Goal: Task Accomplishment & Management: Manage account settings

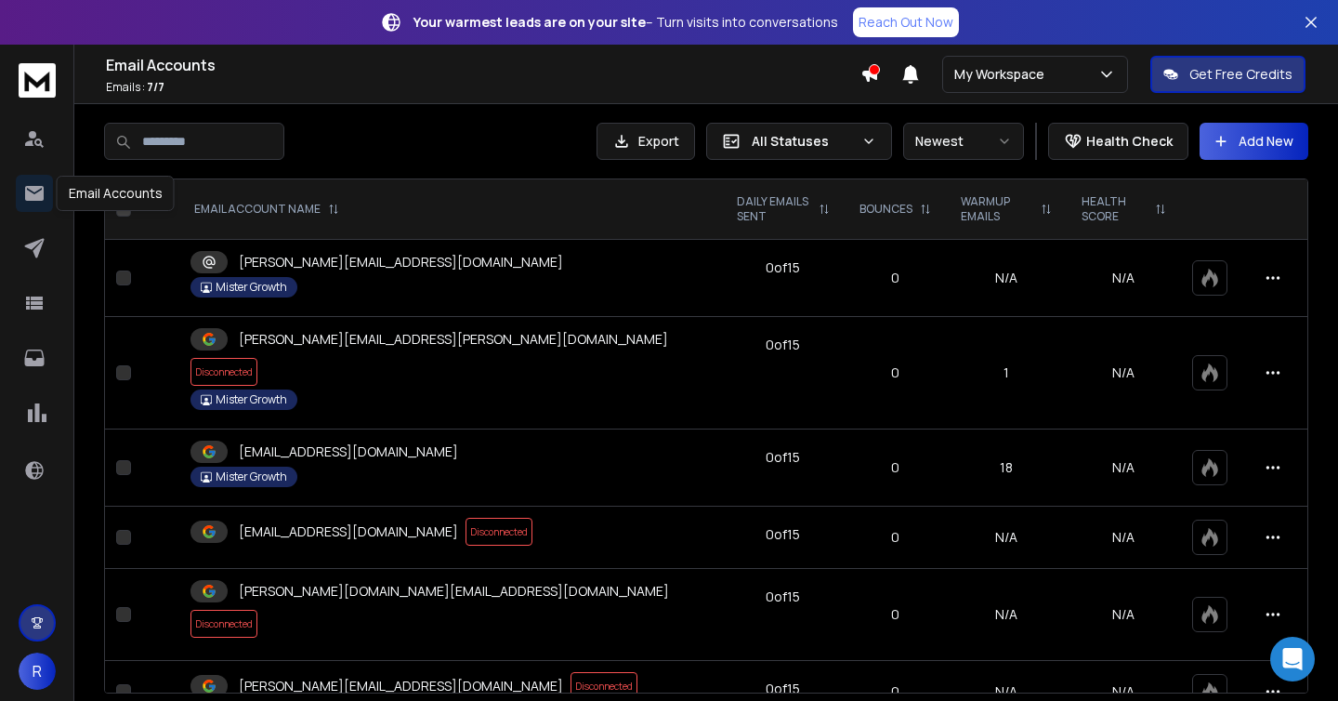
click at [38, 192] on icon at bounding box center [34, 193] width 19 height 15
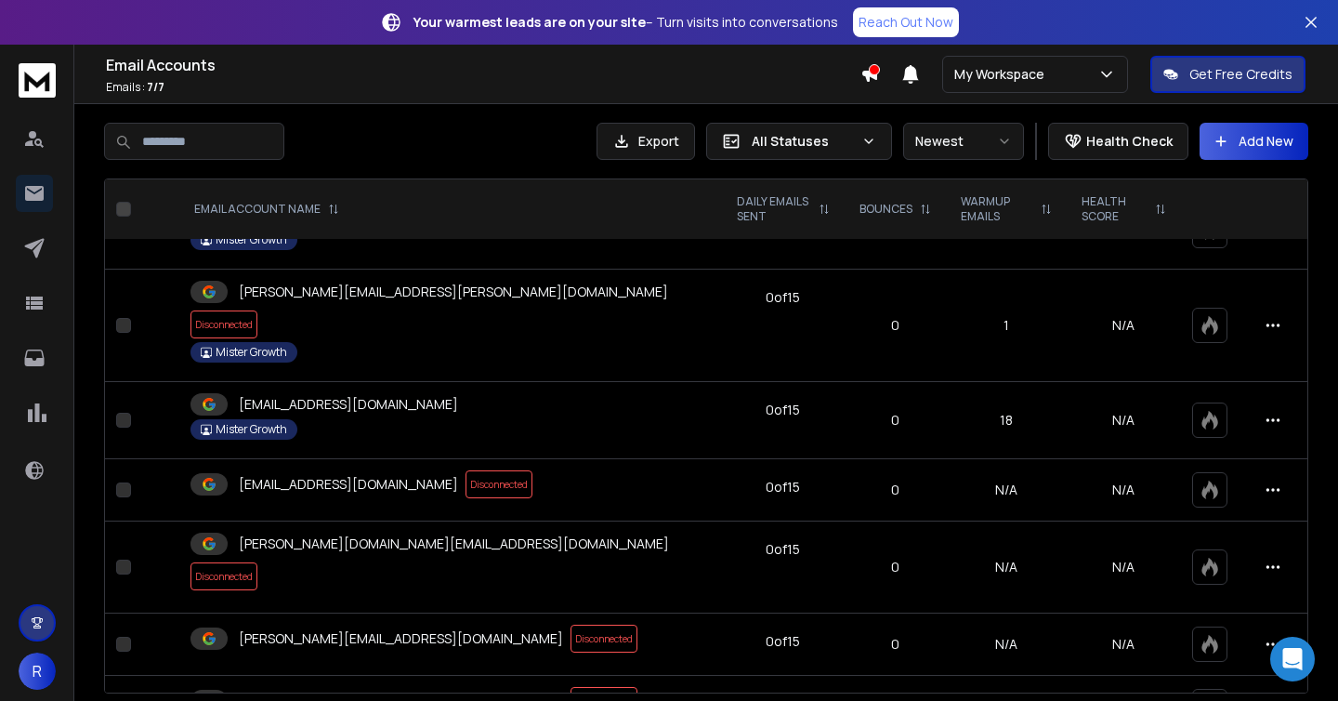
click at [122, 699] on button "button" at bounding box center [123, 706] width 15 height 15
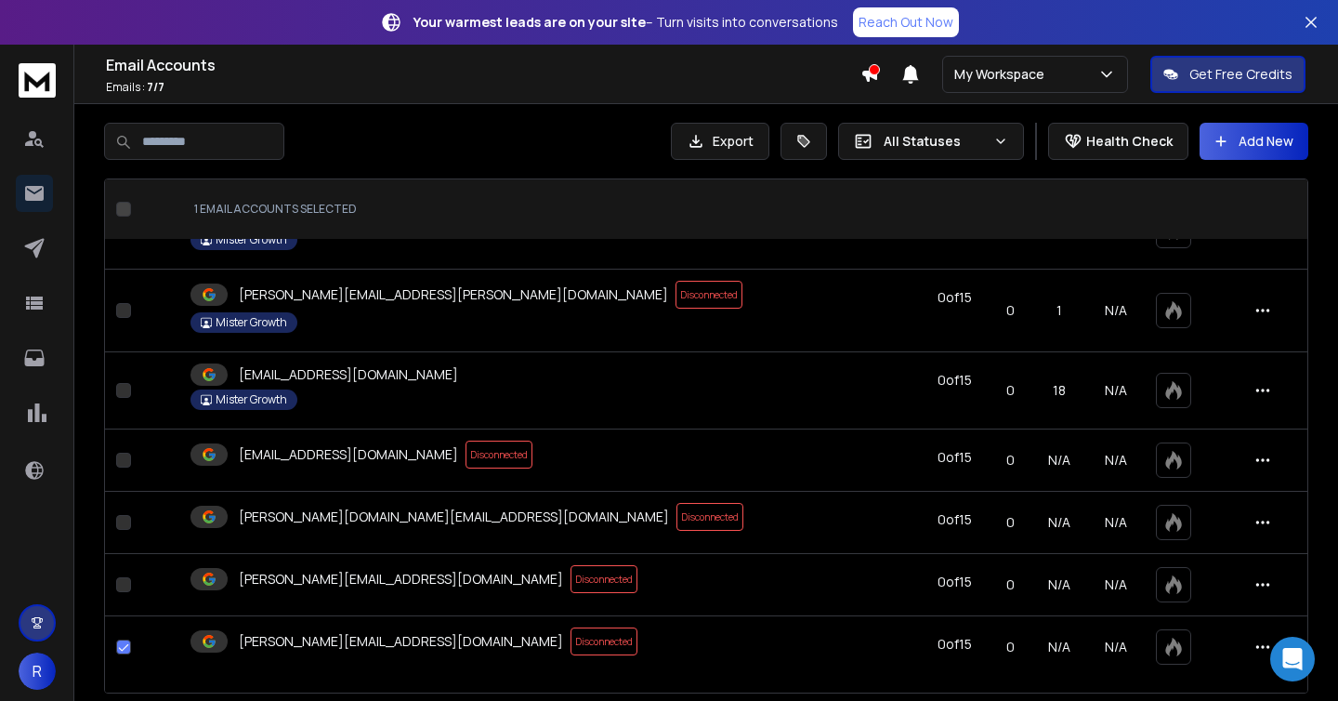
click at [125, 581] on button "button" at bounding box center [123, 584] width 15 height 15
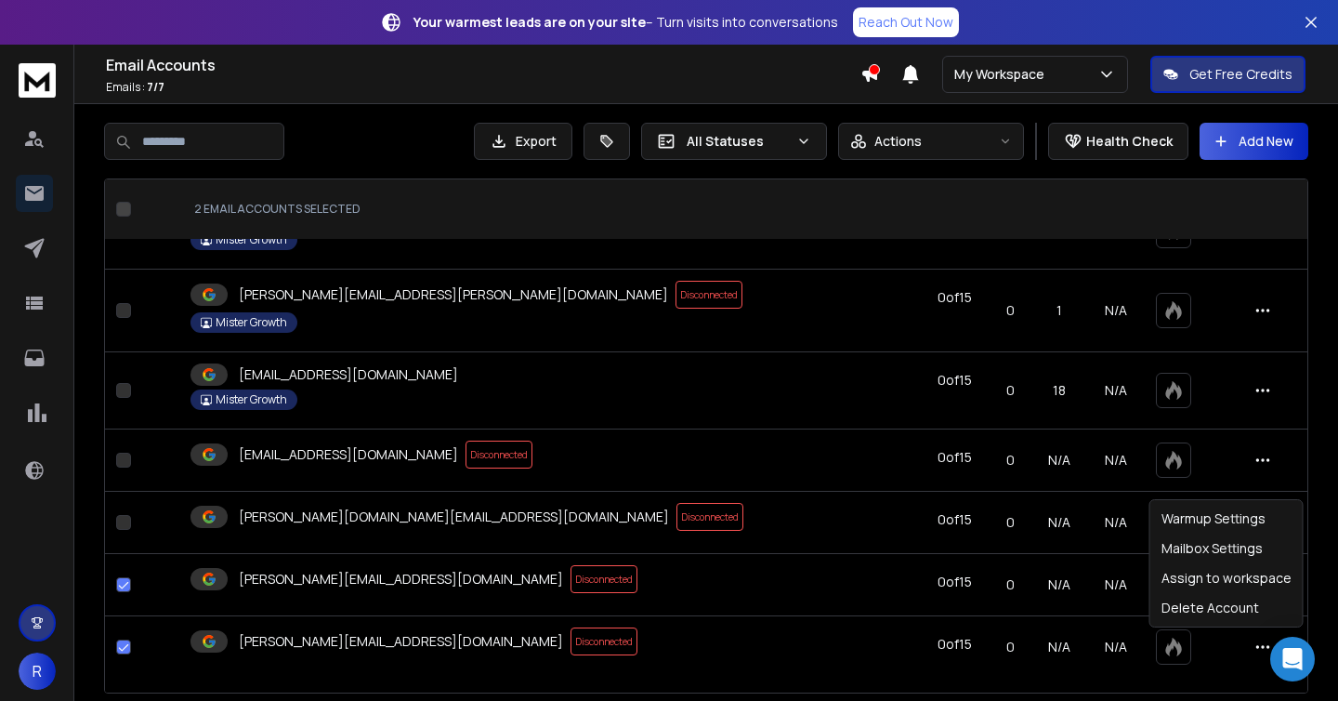
click at [1256, 648] on icon at bounding box center [1263, 646] width 14 height 3
click at [1215, 611] on div "Delete Account" at bounding box center [1226, 608] width 145 height 30
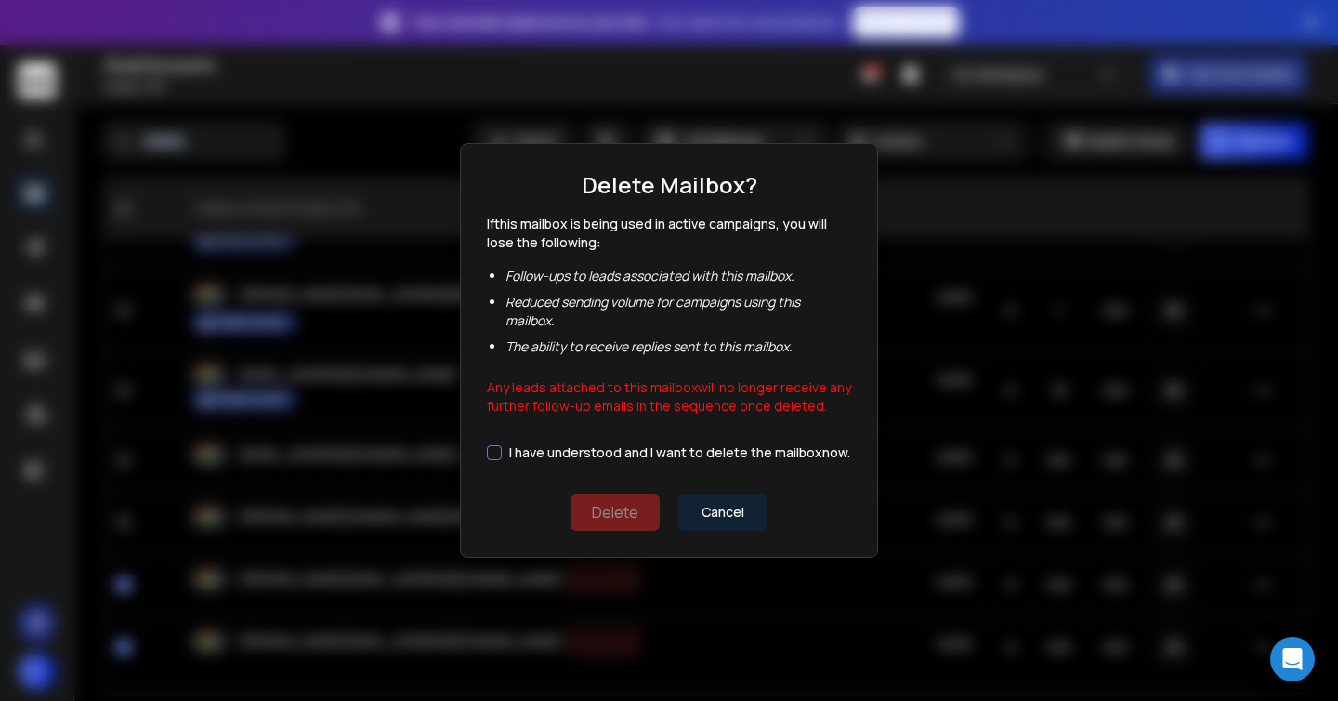
click at [492, 452] on button "I have understood and I want to delete the mailbox now." at bounding box center [494, 452] width 15 height 15
click at [622, 514] on button "Delete" at bounding box center [615, 511] width 89 height 37
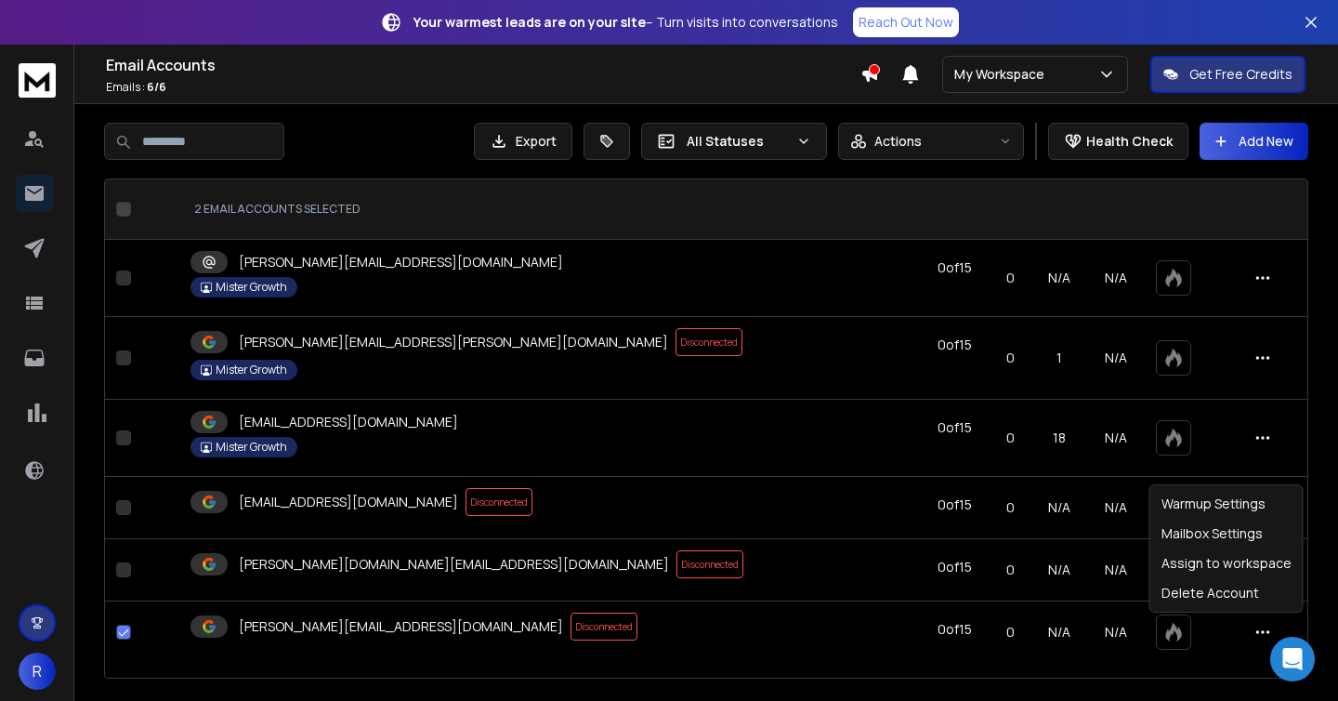
click at [1254, 628] on icon at bounding box center [1262, 631] width 17 height 17
click at [1219, 597] on div "Delete Account" at bounding box center [1226, 593] width 145 height 30
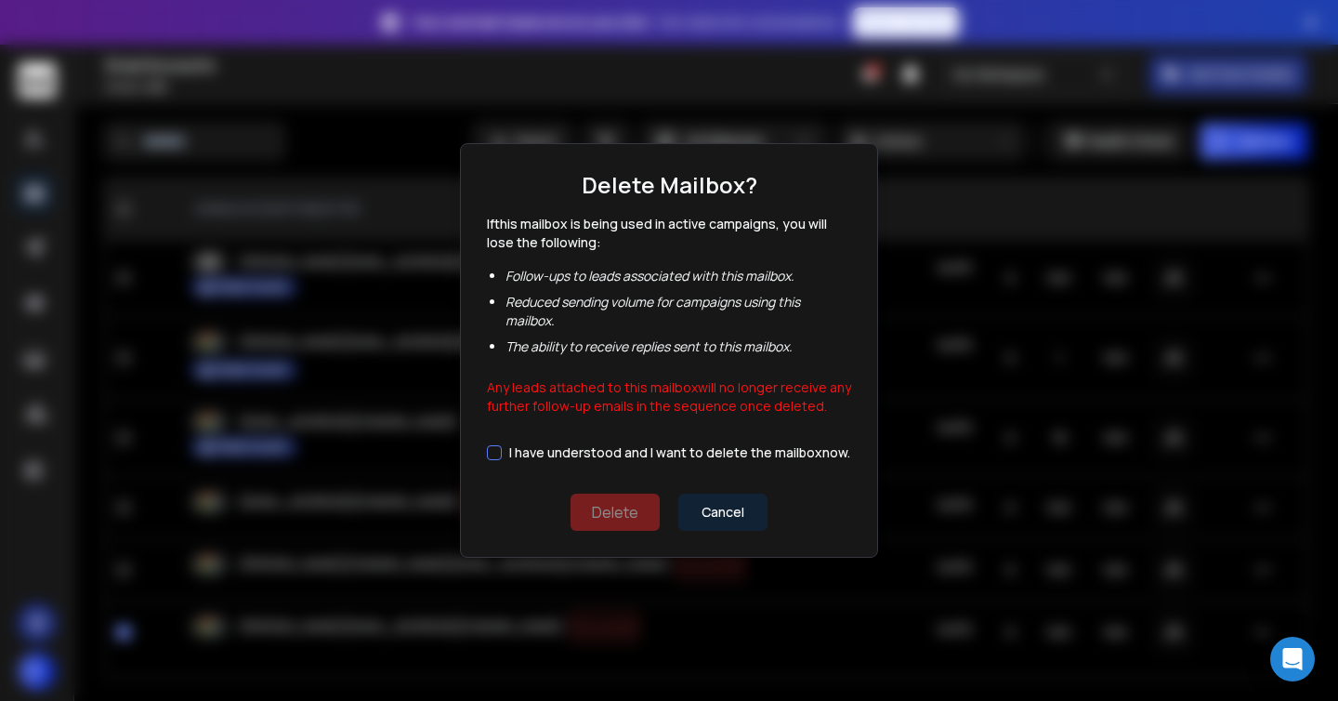
click at [488, 453] on button "I have understood and I want to delete the mailbox now." at bounding box center [494, 452] width 15 height 15
click at [612, 505] on button "Delete" at bounding box center [615, 511] width 89 height 37
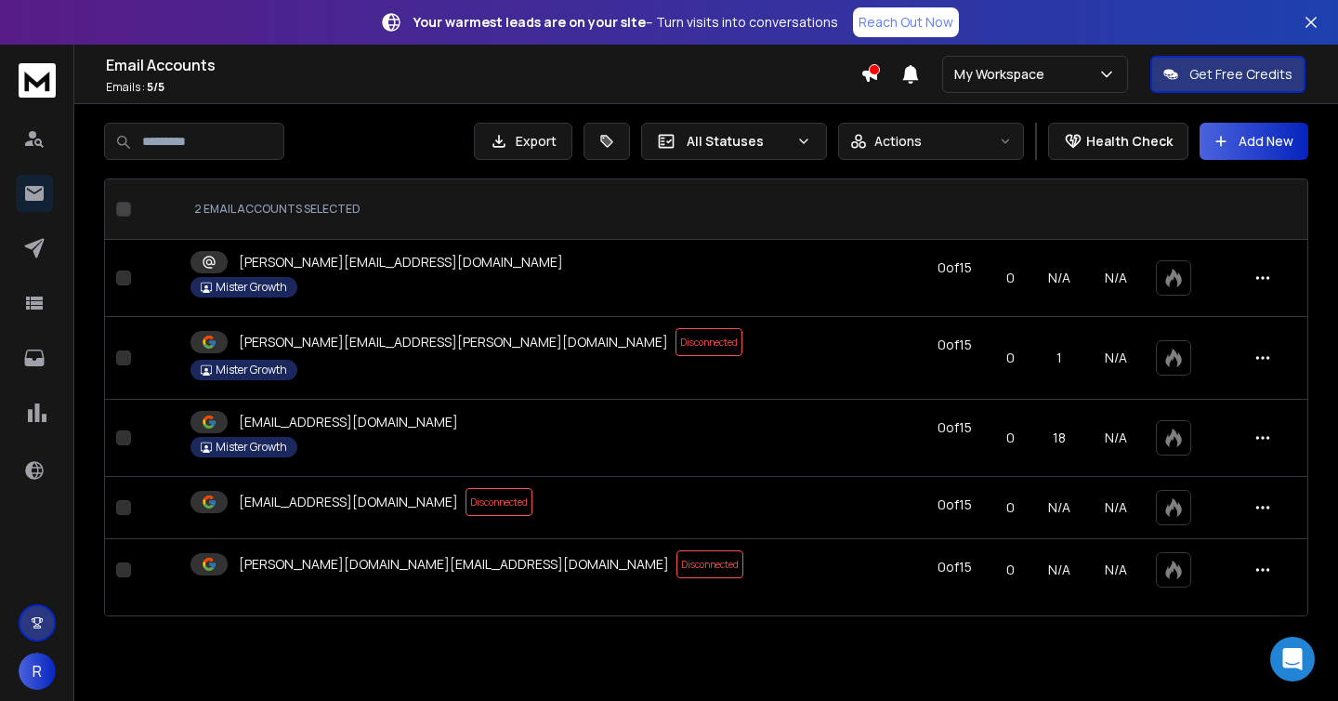
click at [1262, 139] on button "Add New" at bounding box center [1254, 141] width 109 height 37
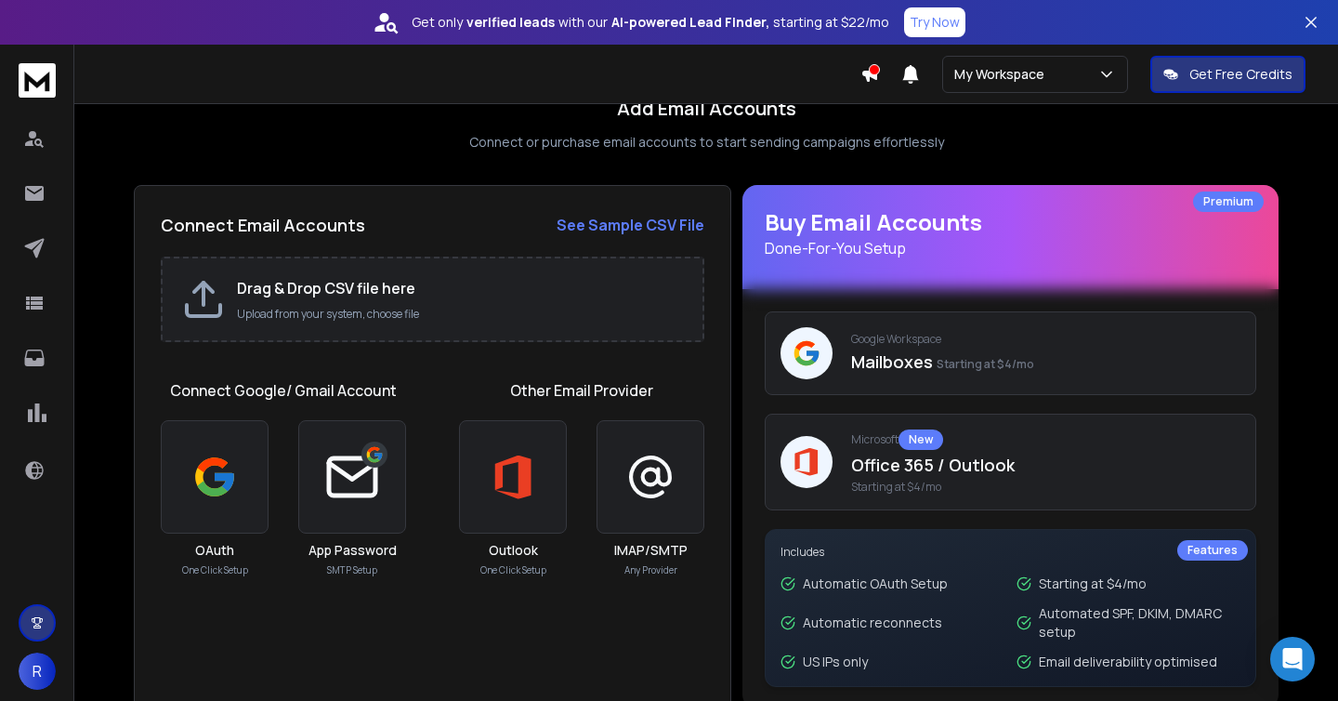
scroll to position [54, 0]
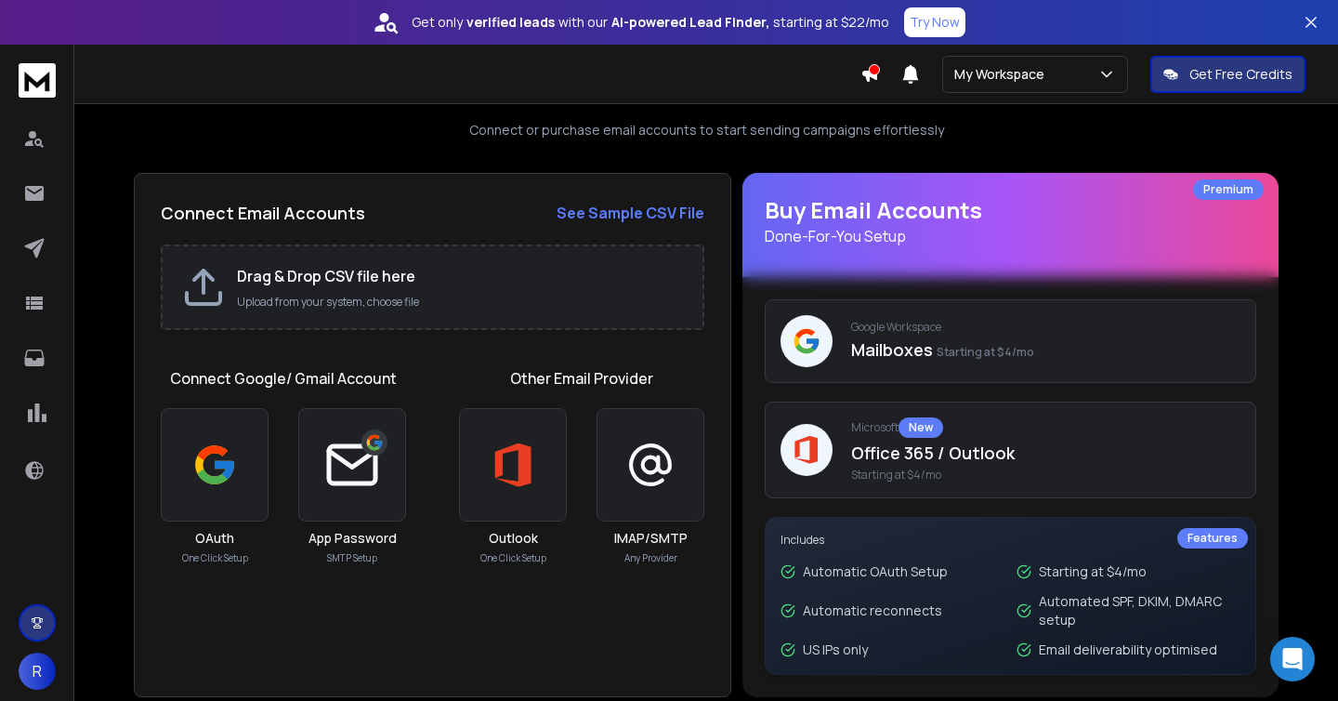
click at [214, 478] on icon at bounding box center [212, 476] width 31 height 16
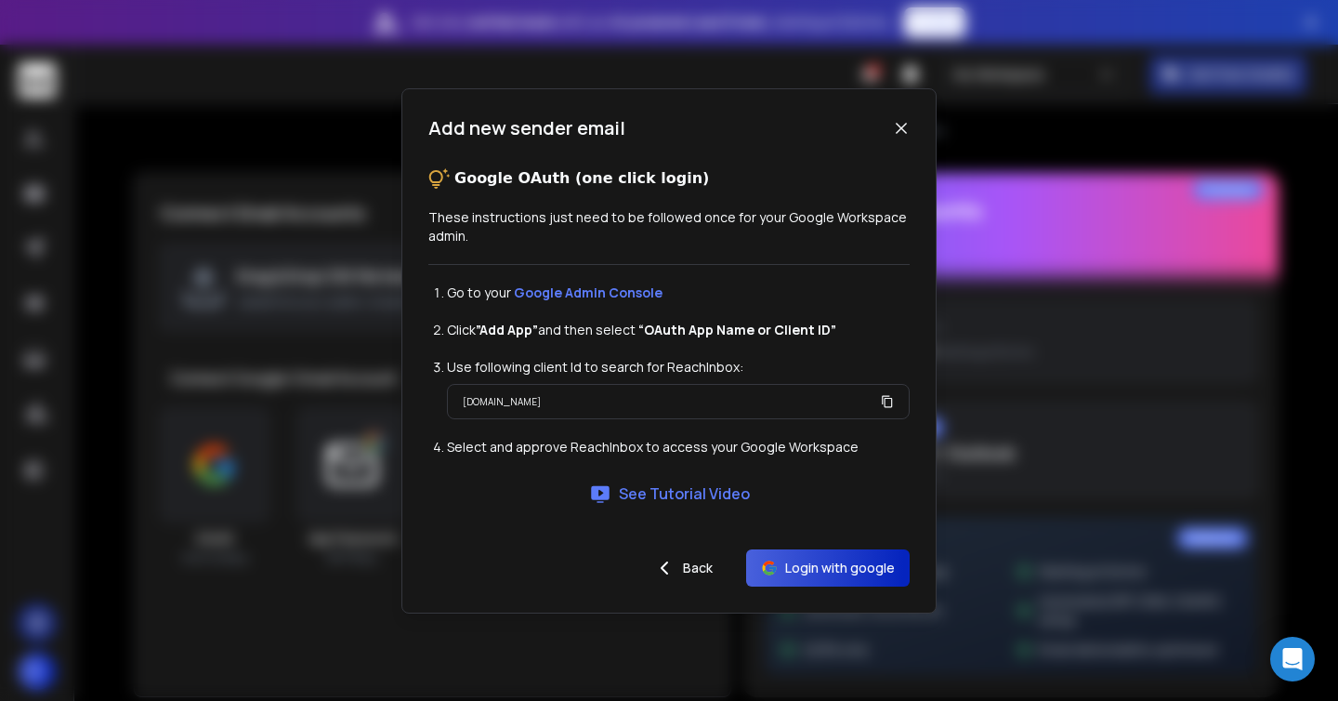
click at [818, 571] on button "Login with google" at bounding box center [828, 567] width 164 height 37
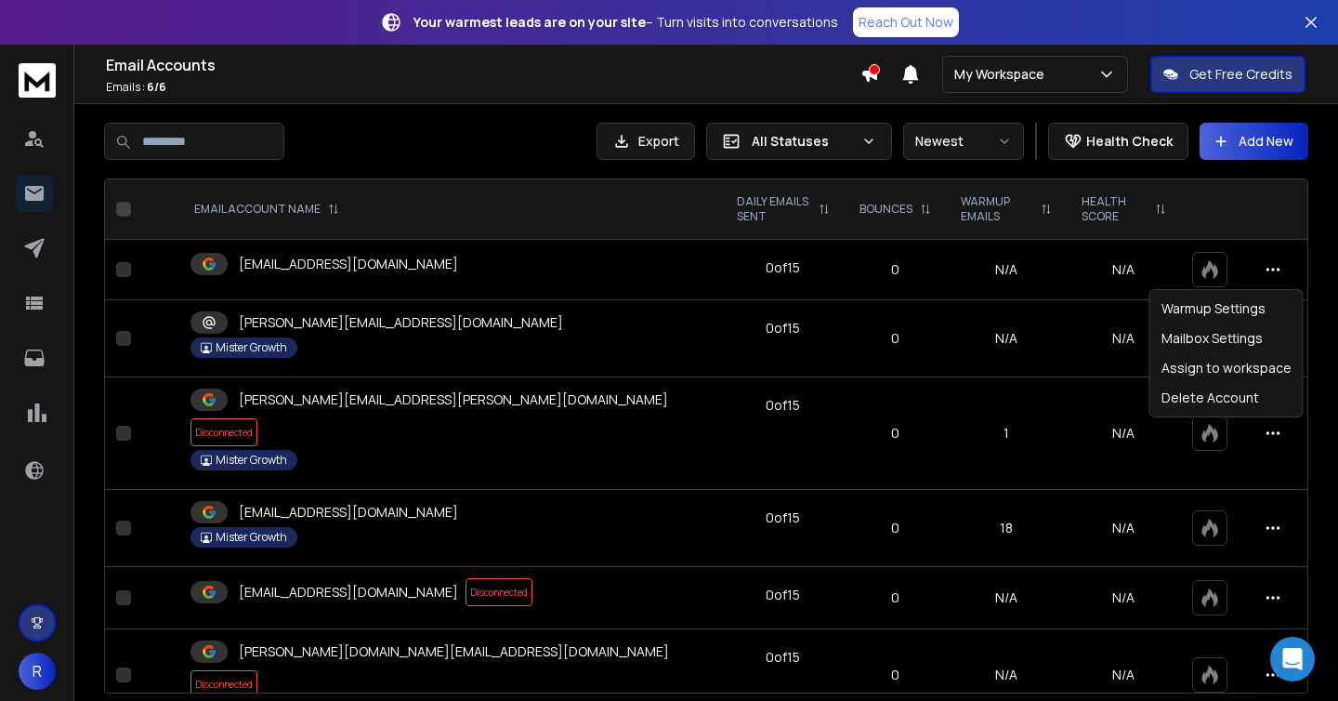
click at [1265, 267] on icon at bounding box center [1273, 269] width 17 height 17
click at [1219, 335] on div "Mailbox Settings" at bounding box center [1226, 338] width 145 height 30
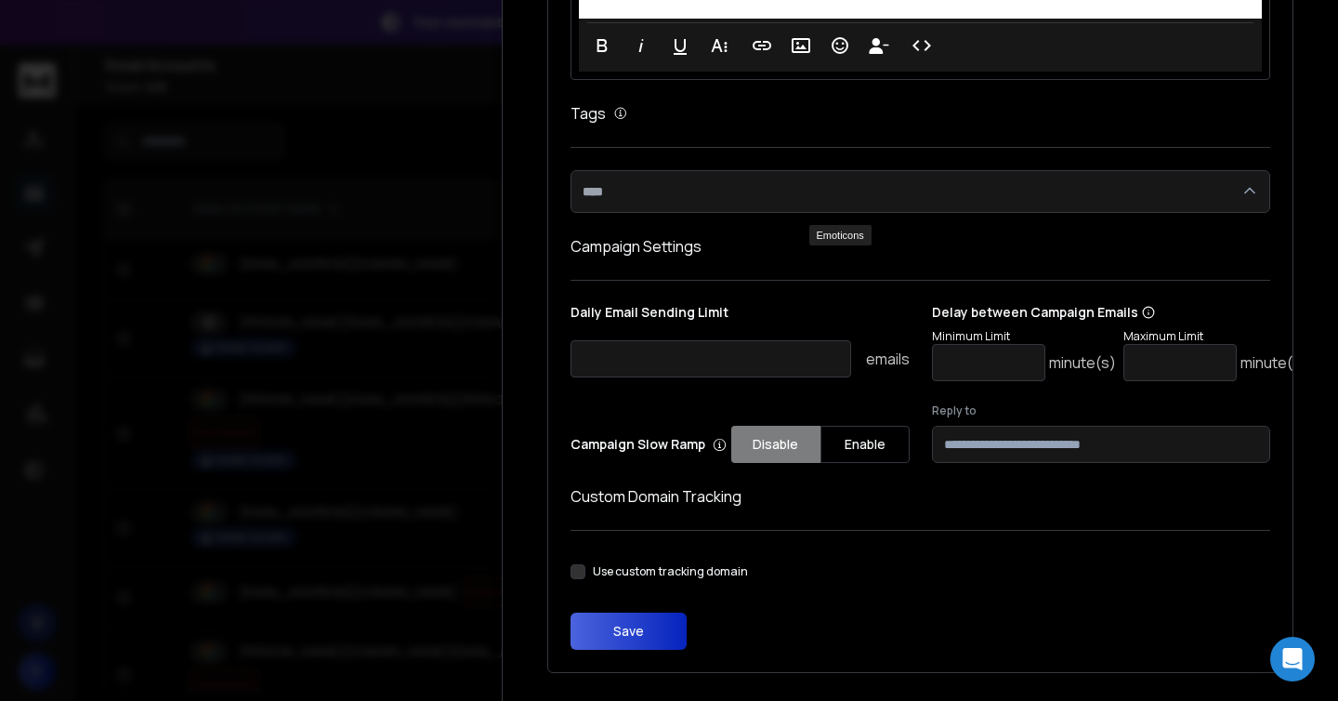
scroll to position [413, 0]
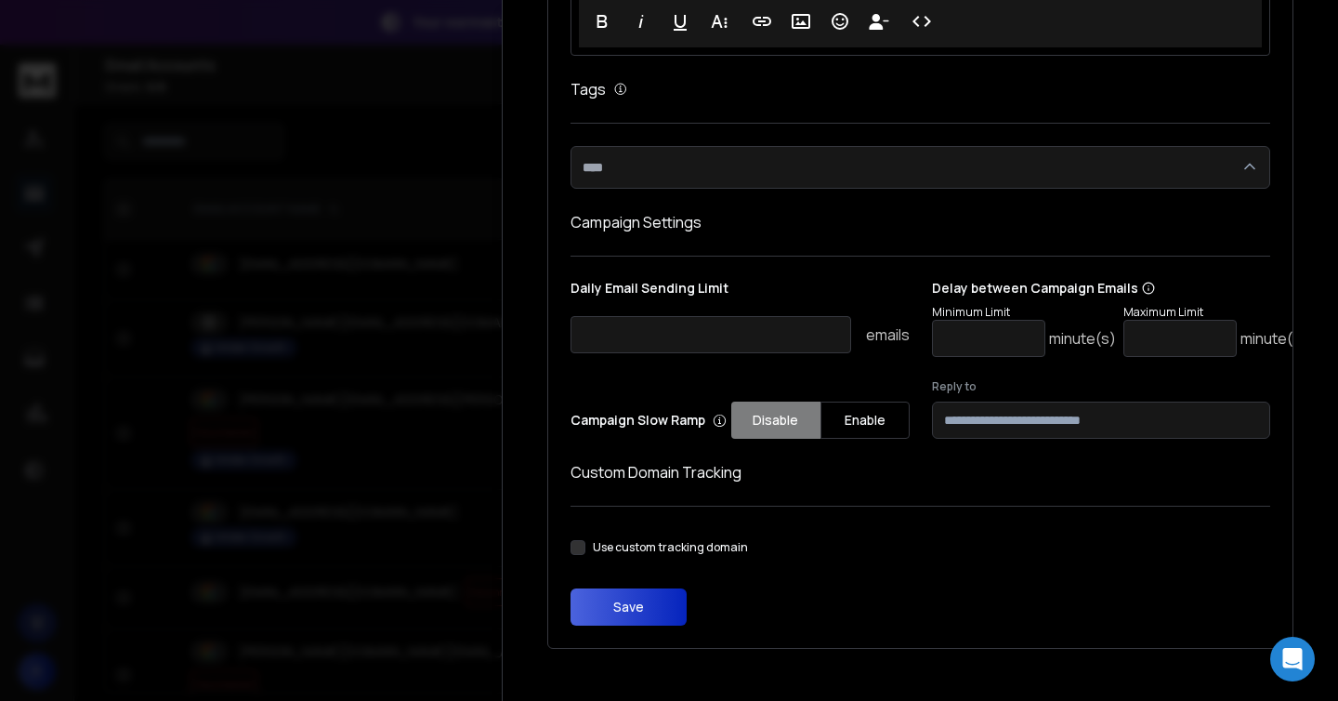
click at [771, 335] on input "**" at bounding box center [711, 334] width 281 height 37
type input "***"
click at [657, 603] on button "Save" at bounding box center [629, 606] width 116 height 37
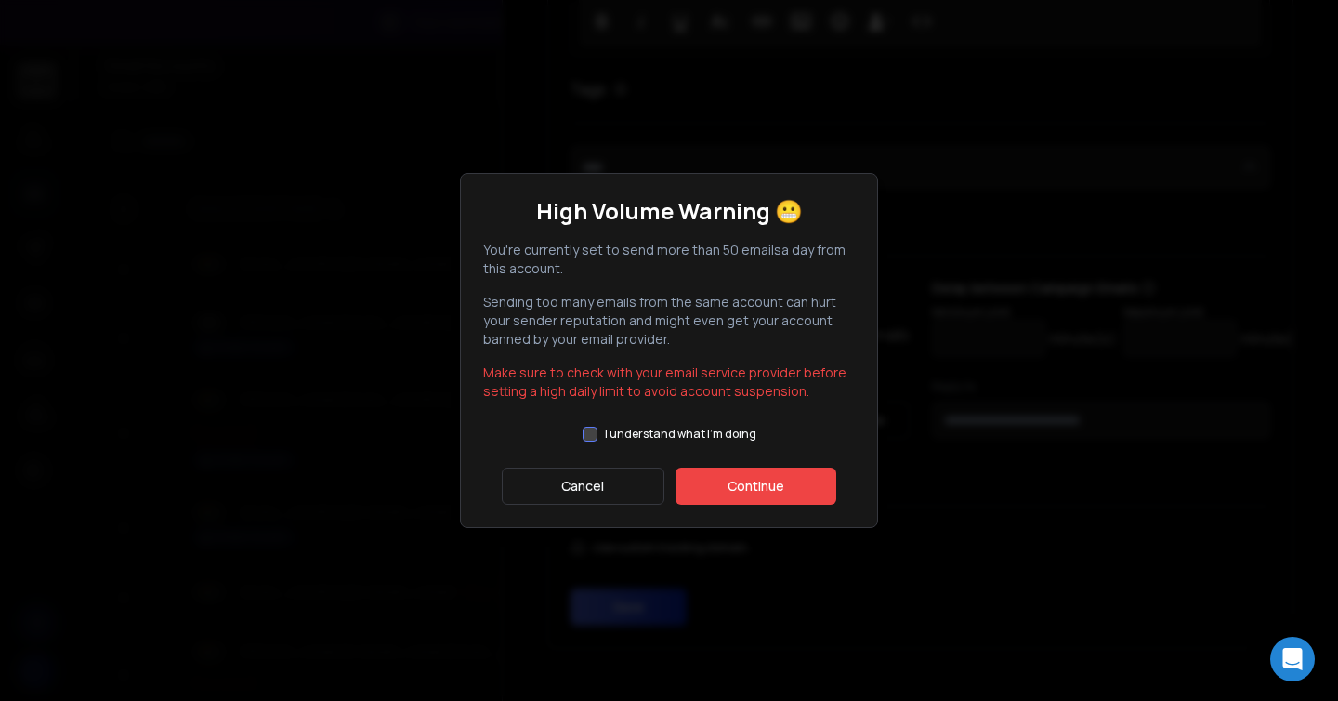
click at [593, 433] on button "I understand what I'm doing" at bounding box center [590, 434] width 15 height 15
click at [720, 480] on button "Continue" at bounding box center [756, 485] width 161 height 37
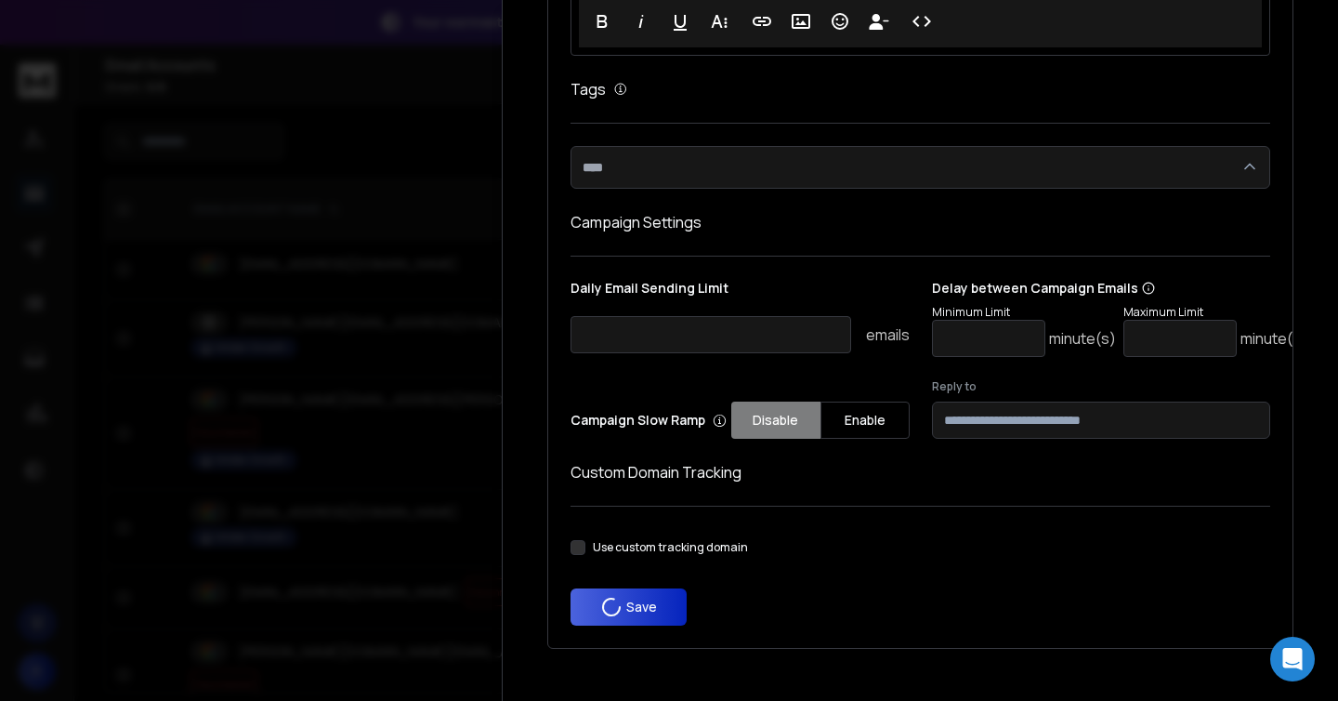
scroll to position [0, 0]
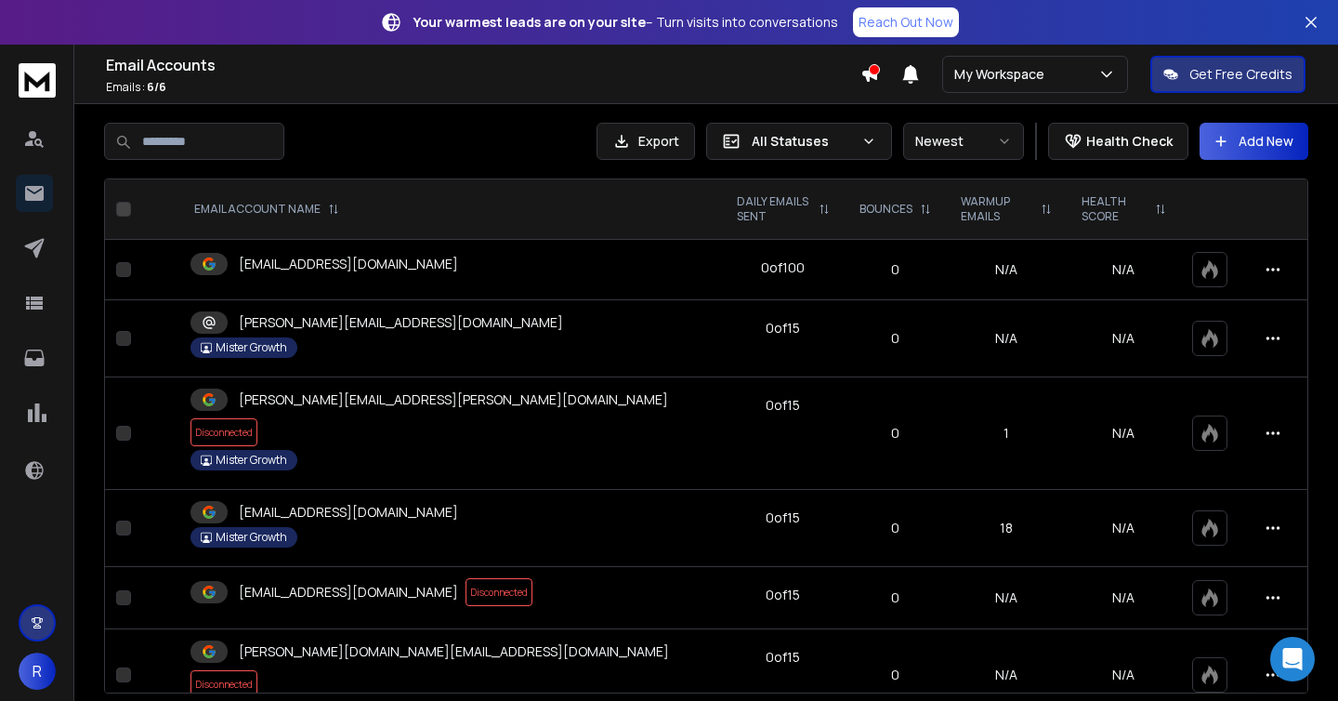
click at [761, 265] on div "0 of 100" at bounding box center [783, 267] width 44 height 19
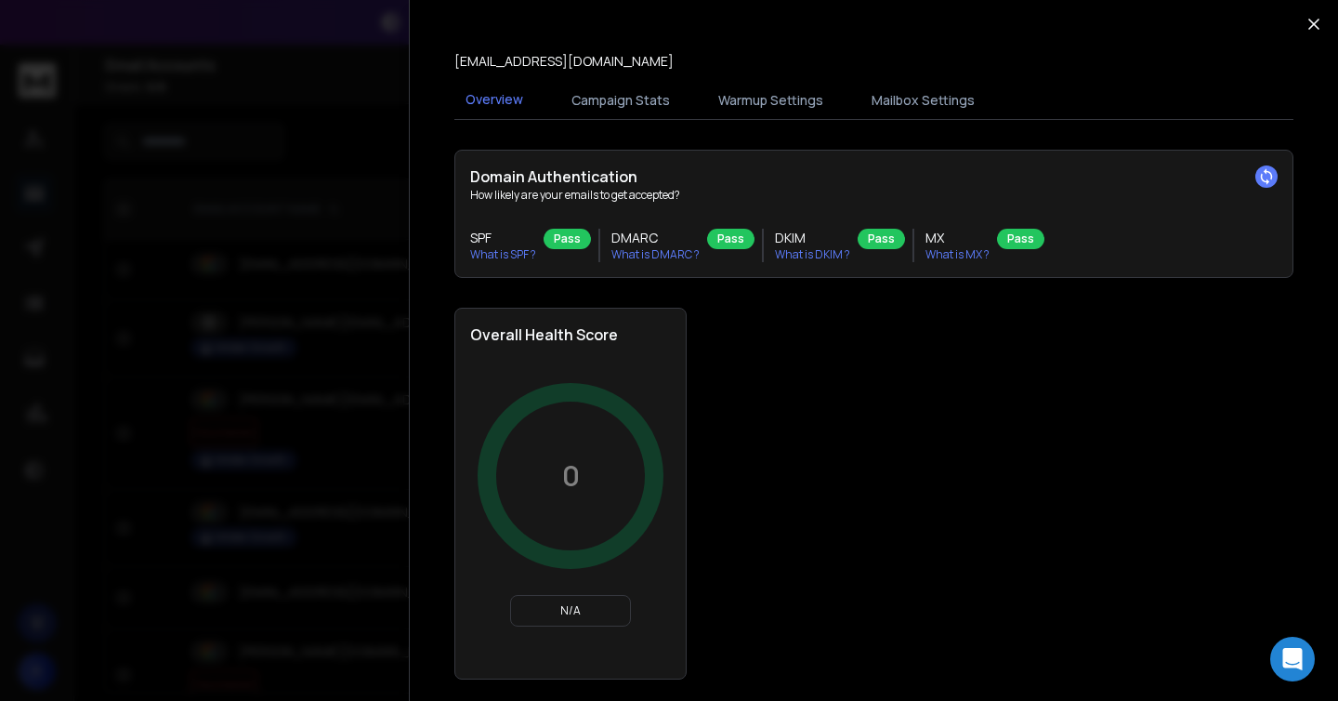
click at [1305, 27] on icon "button" at bounding box center [1314, 24] width 19 height 19
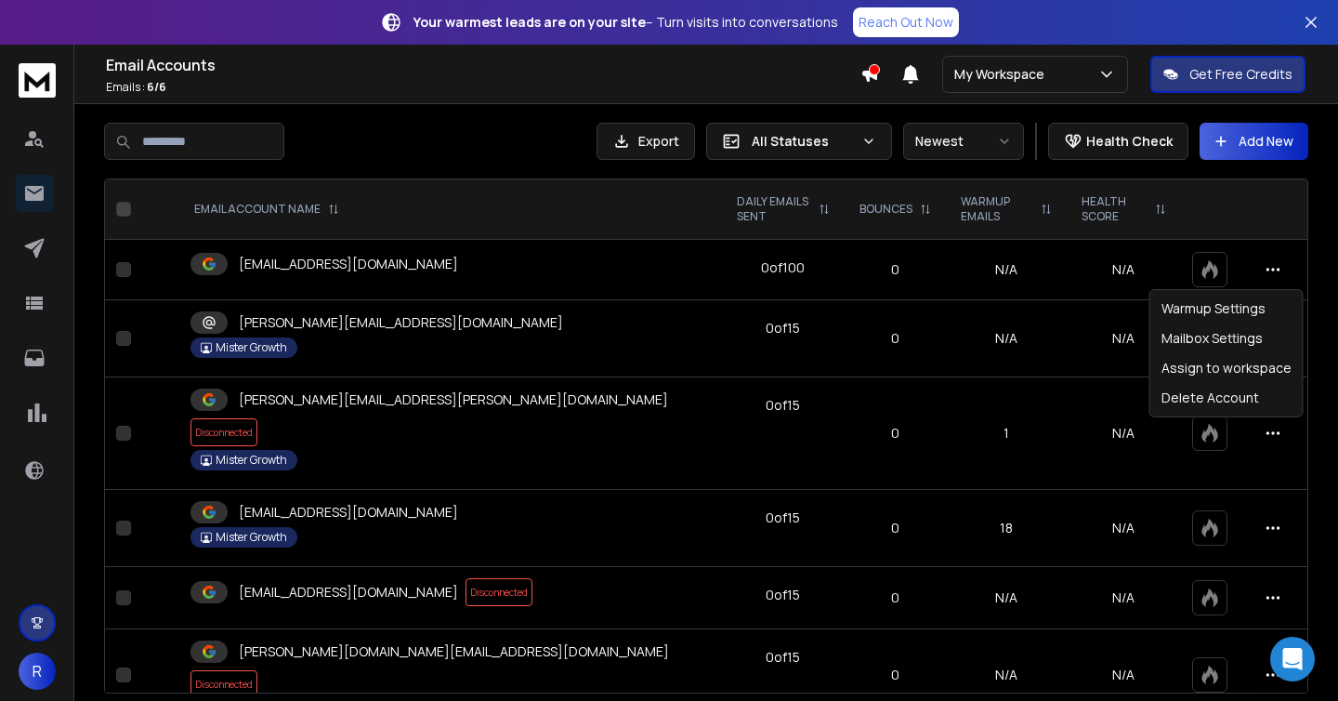
click at [1267, 268] on icon at bounding box center [1274, 269] width 14 height 3
click at [1216, 309] on div "Warmup Settings" at bounding box center [1226, 309] width 145 height 30
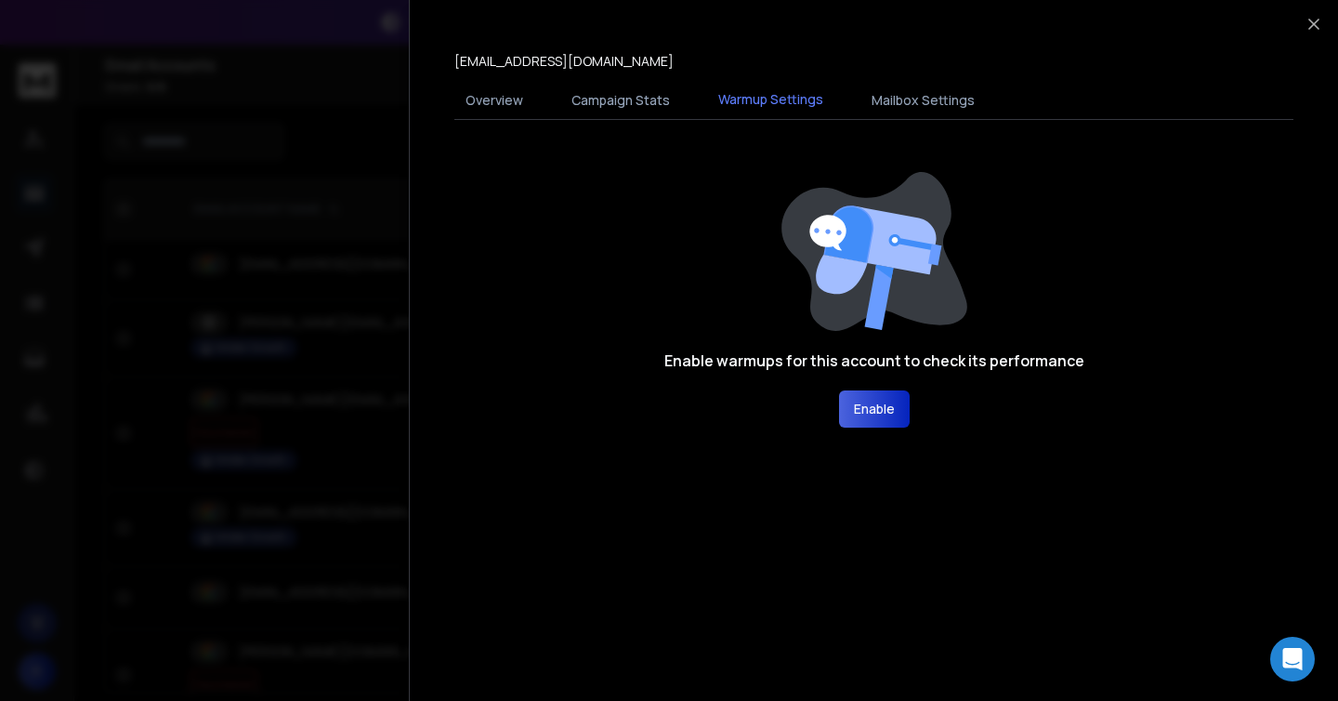
click at [635, 103] on button "Campaign Stats" at bounding box center [620, 100] width 121 height 41
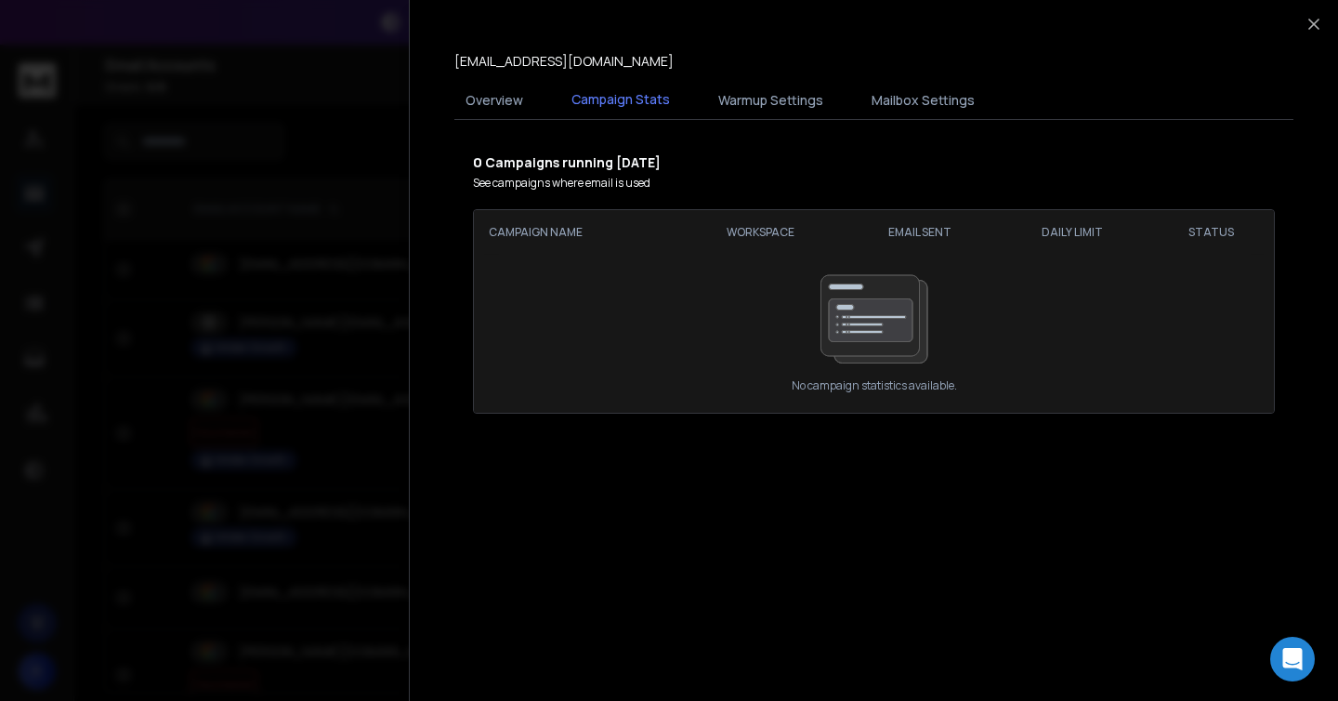
click at [501, 102] on button "Overview" at bounding box center [494, 100] width 80 height 41
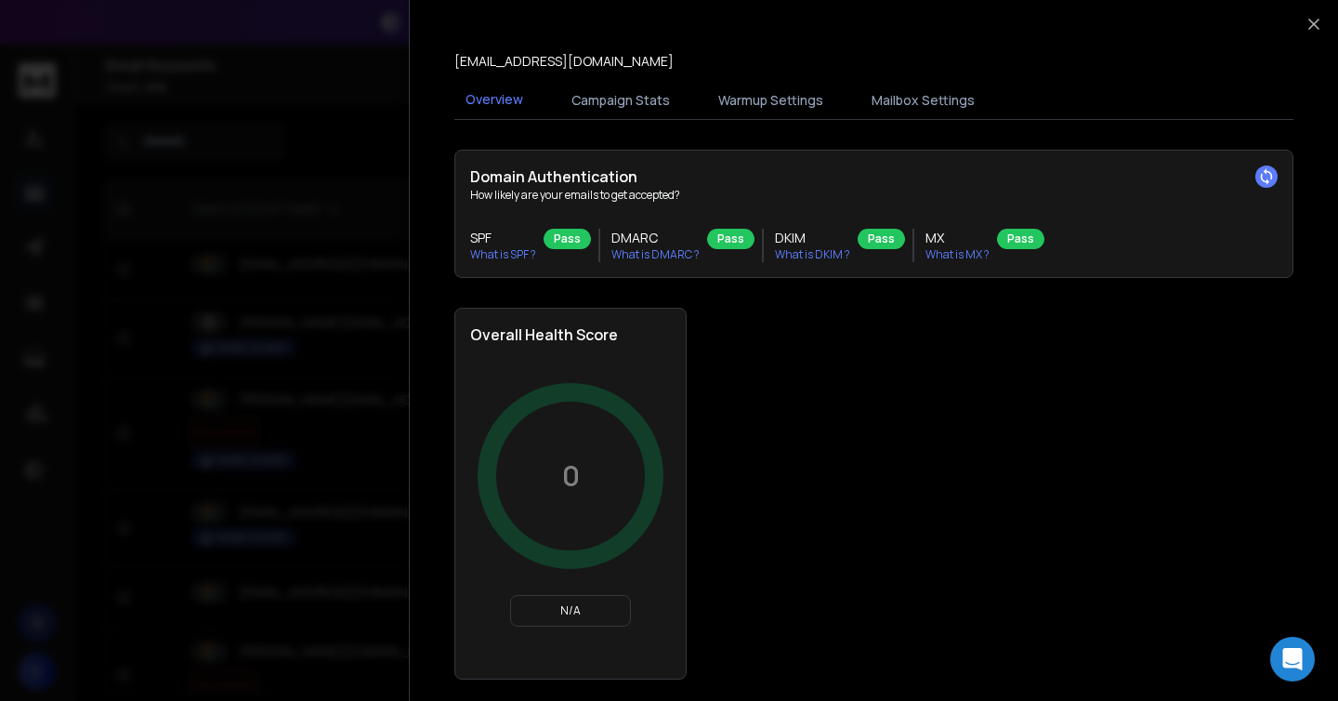
click at [794, 107] on button "Warmup Settings" at bounding box center [770, 100] width 127 height 41
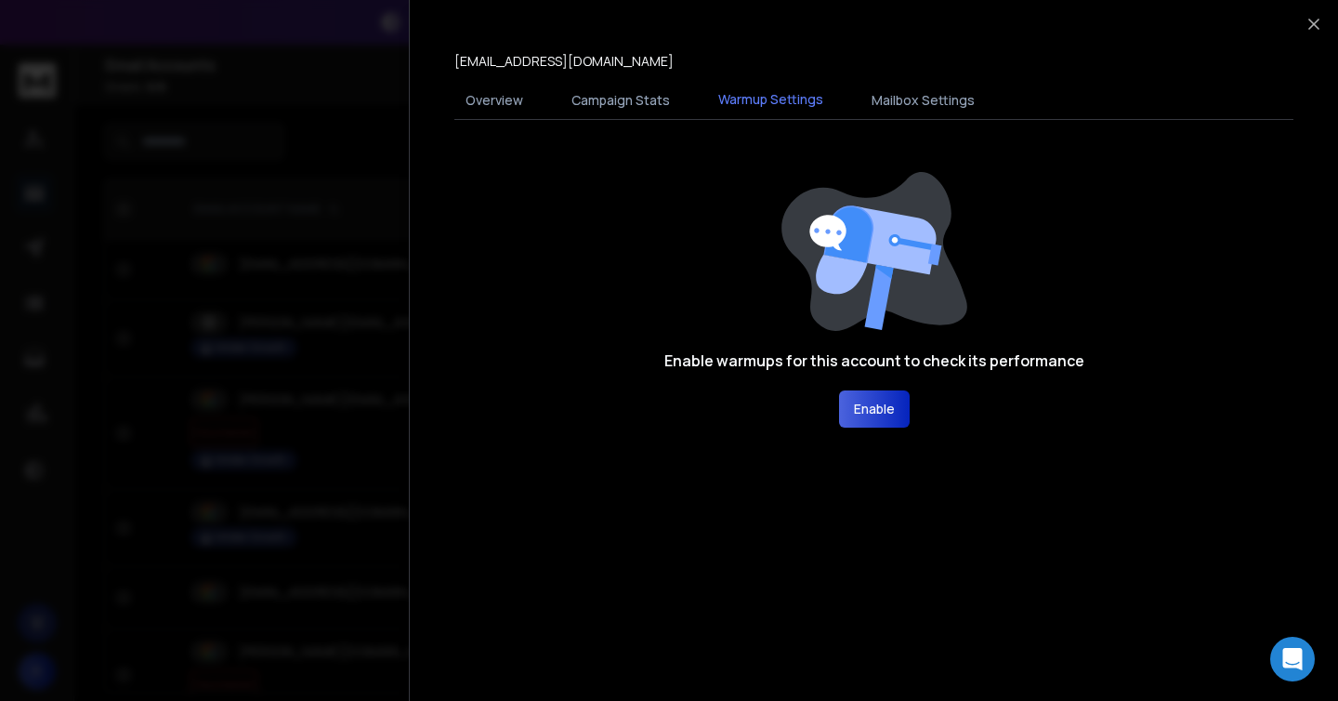
click at [890, 100] on button "Mailbox Settings" at bounding box center [922, 100] width 125 height 41
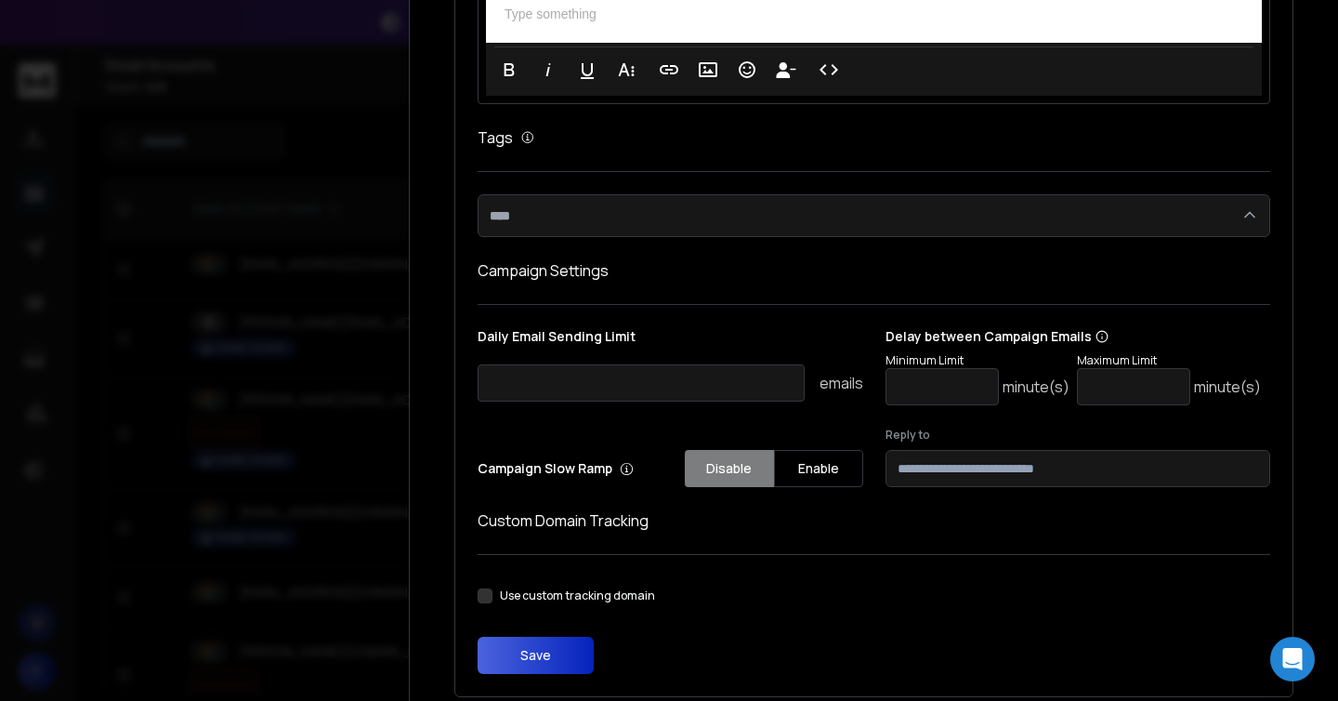
scroll to position [413, 0]
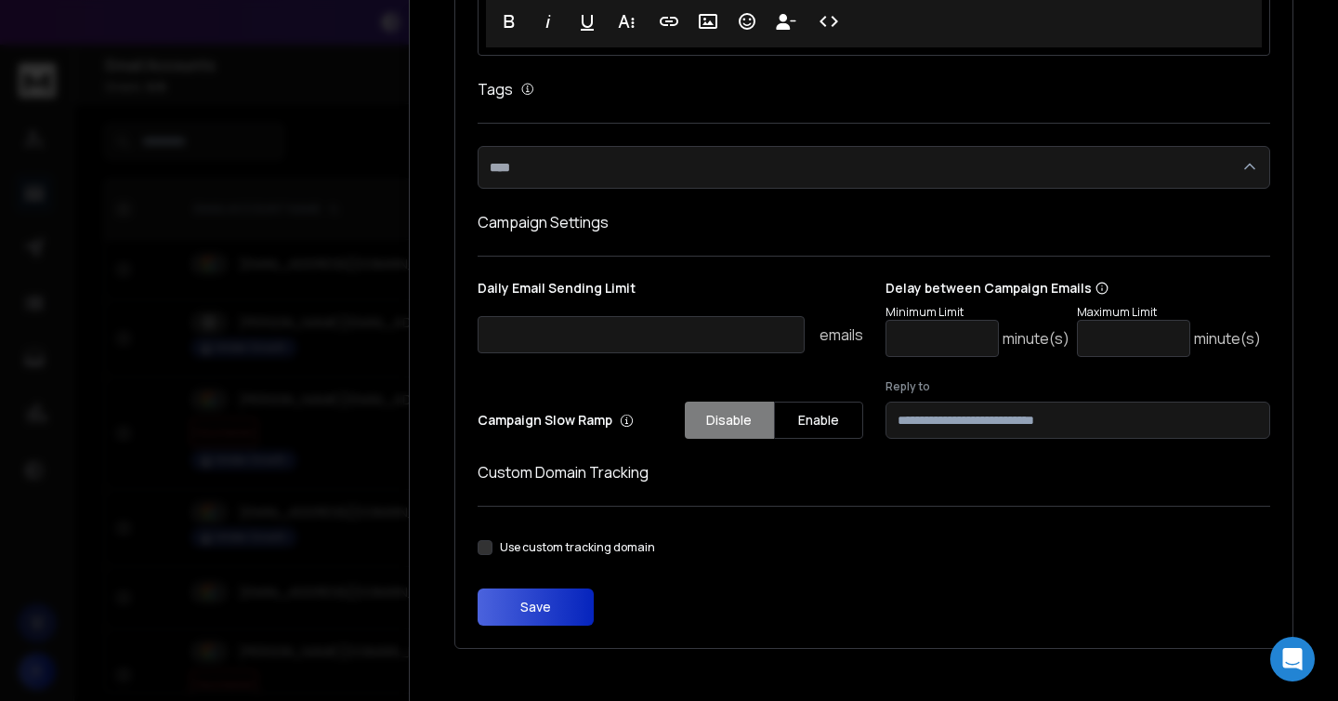
click at [575, 336] on input "***" at bounding box center [641, 334] width 327 height 37
type input "**"
click at [544, 605] on button "Save" at bounding box center [536, 606] width 116 height 37
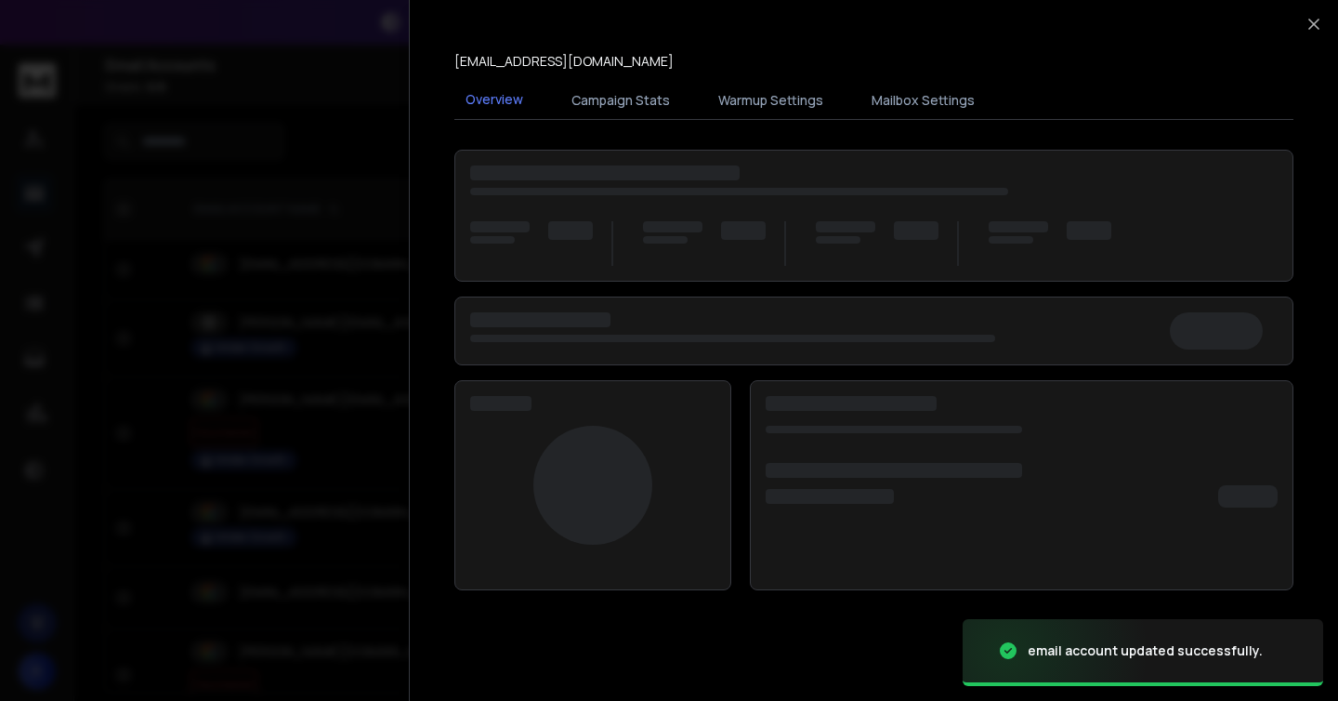
scroll to position [0, 0]
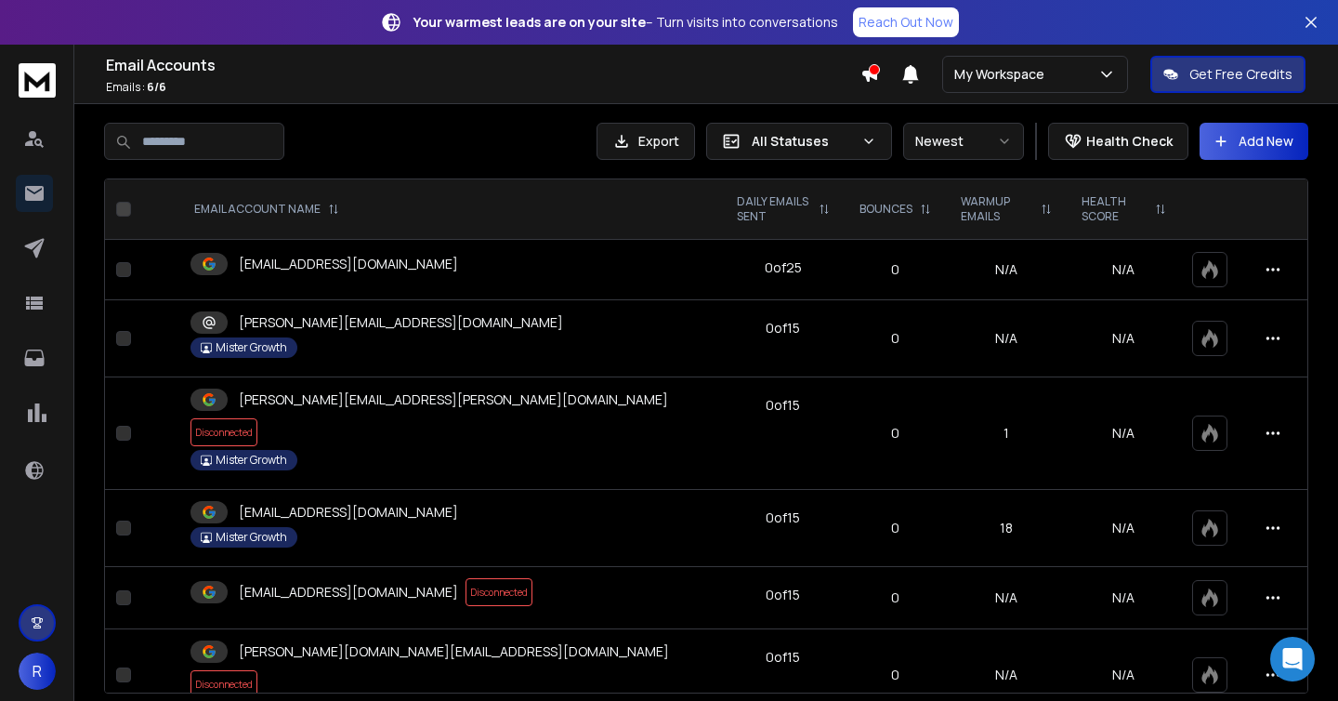
click at [1319, 25] on icon at bounding box center [1311, 22] width 17 height 17
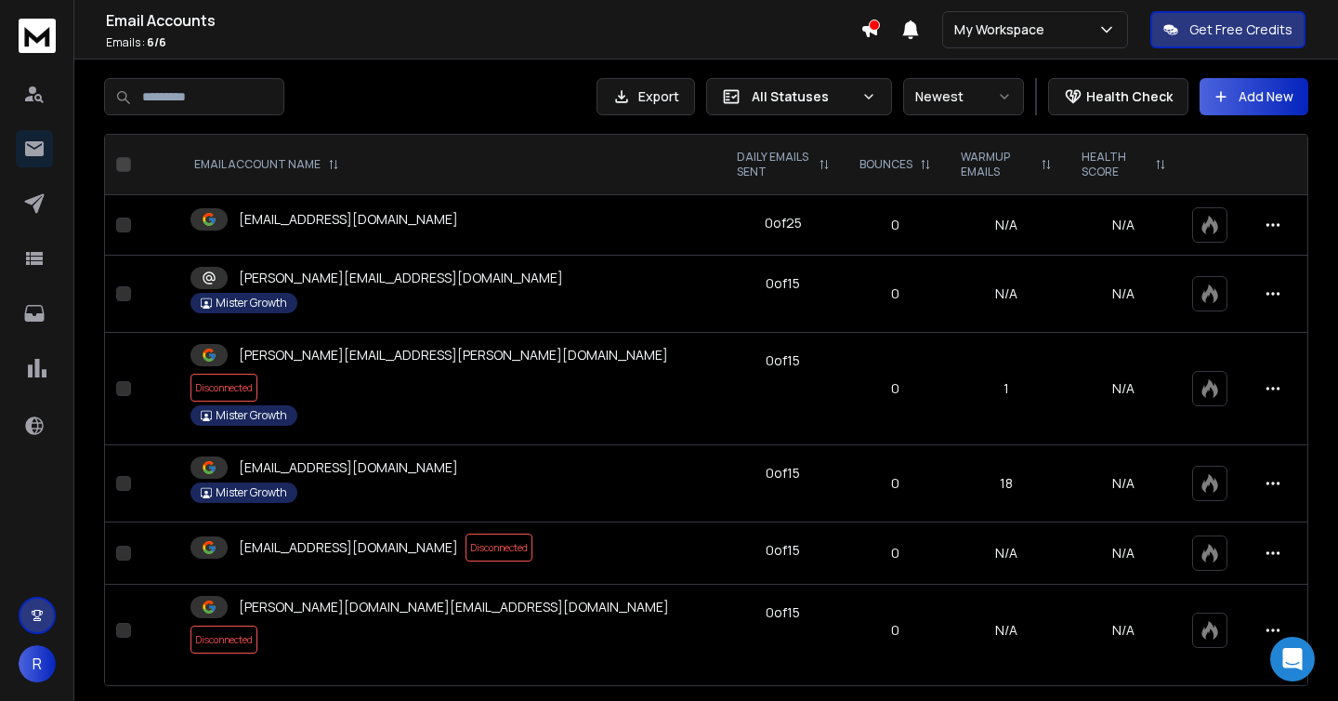
click at [1237, 91] on button "Add New" at bounding box center [1254, 96] width 109 height 37
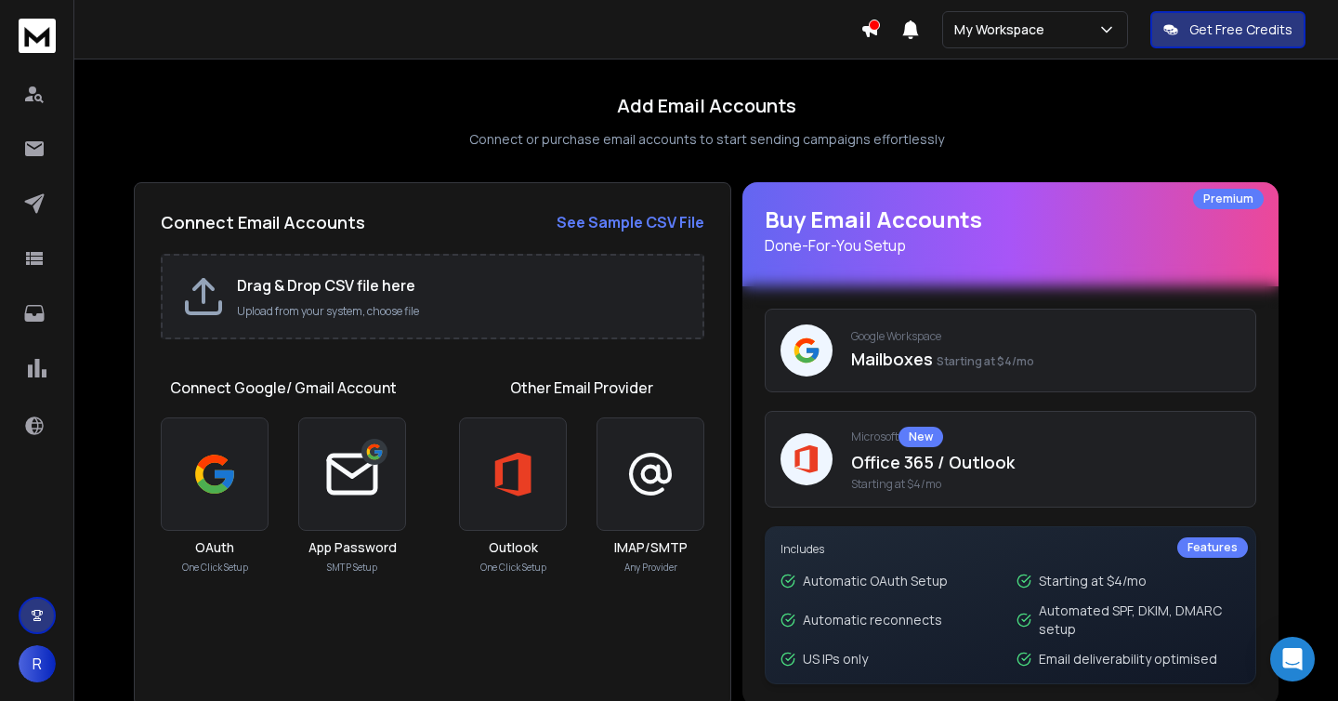
click at [207, 485] on icon at bounding box center [212, 486] width 31 height 16
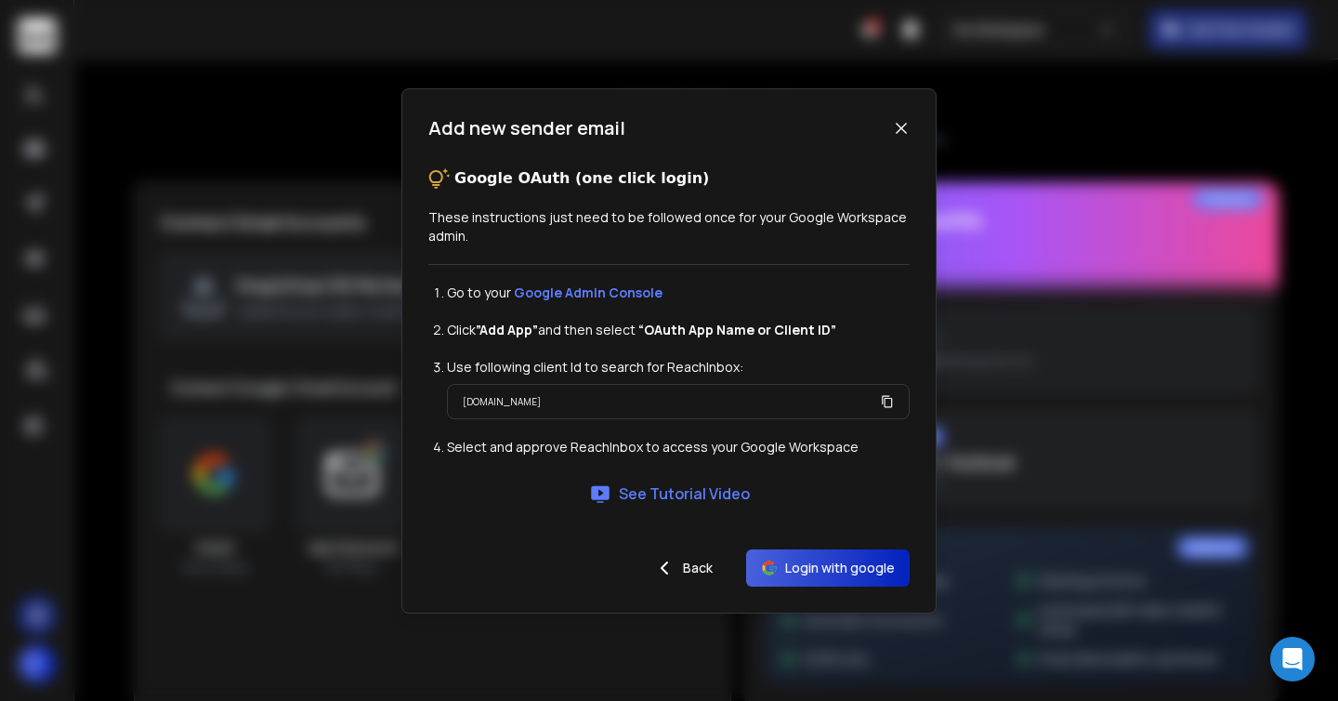
click at [801, 568] on button "Login with google" at bounding box center [828, 567] width 164 height 37
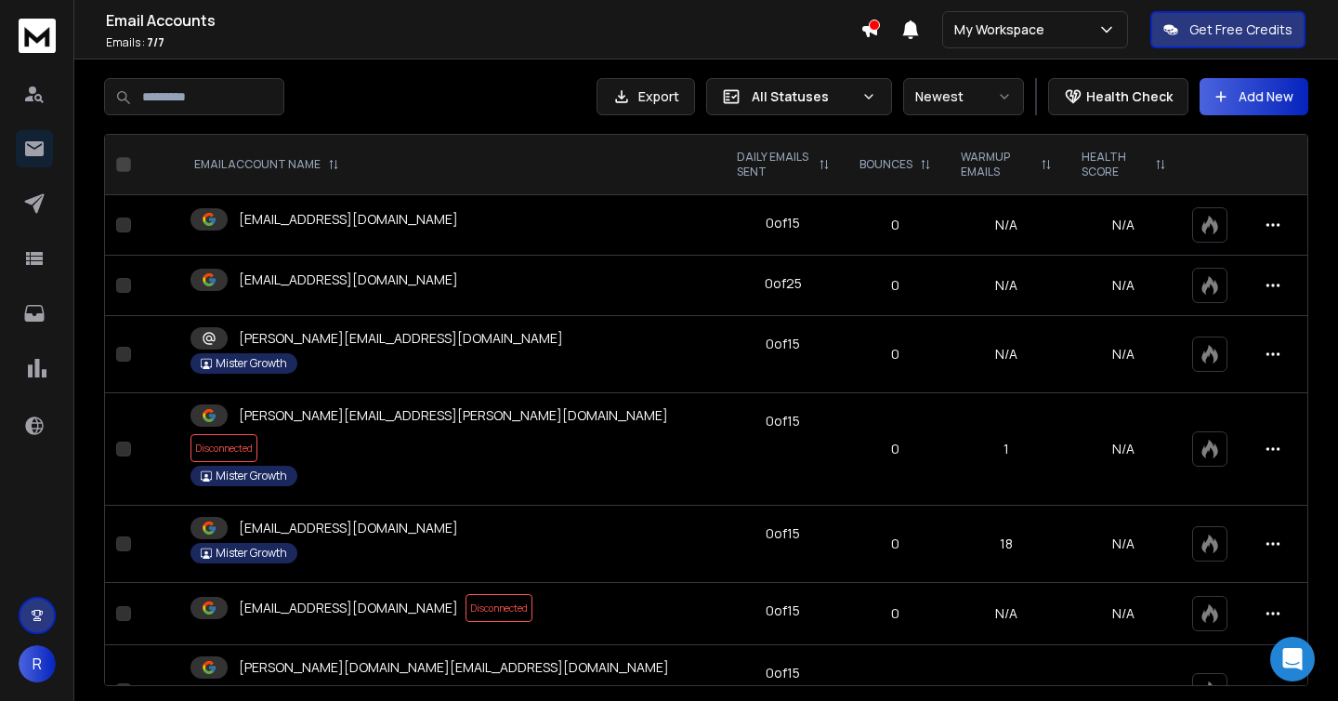
click at [766, 222] on div "0 of 15" at bounding box center [783, 223] width 34 height 19
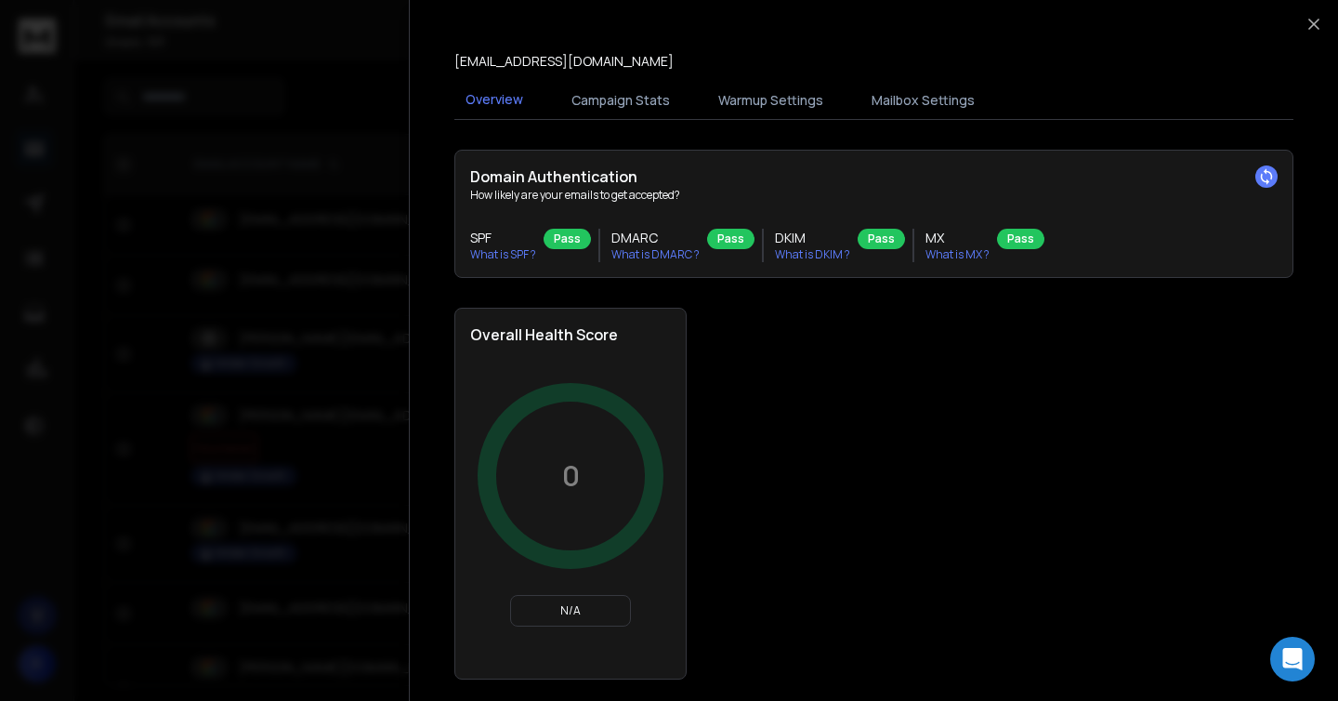
click at [876, 104] on button "Mailbox Settings" at bounding box center [922, 100] width 125 height 41
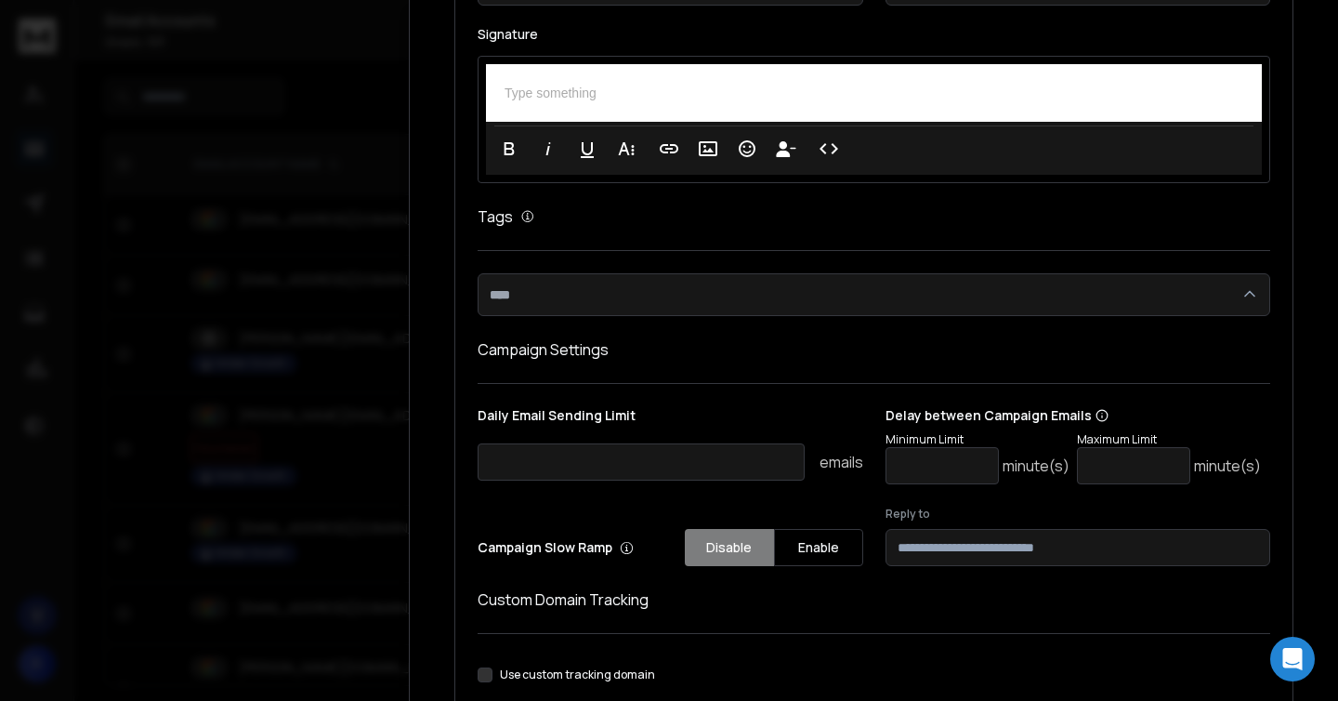
scroll to position [413, 0]
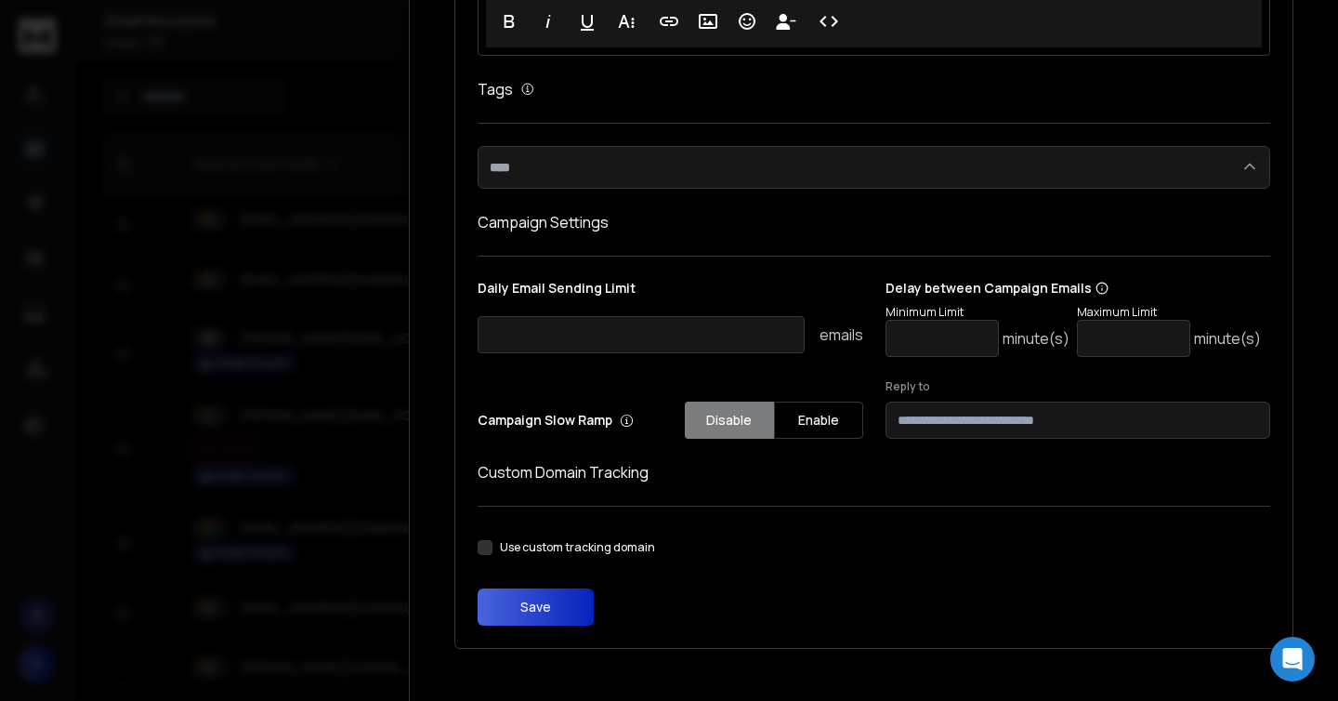
click at [496, 335] on input "**" at bounding box center [641, 334] width 327 height 37
type input "**"
click at [577, 617] on button "Save" at bounding box center [536, 606] width 116 height 37
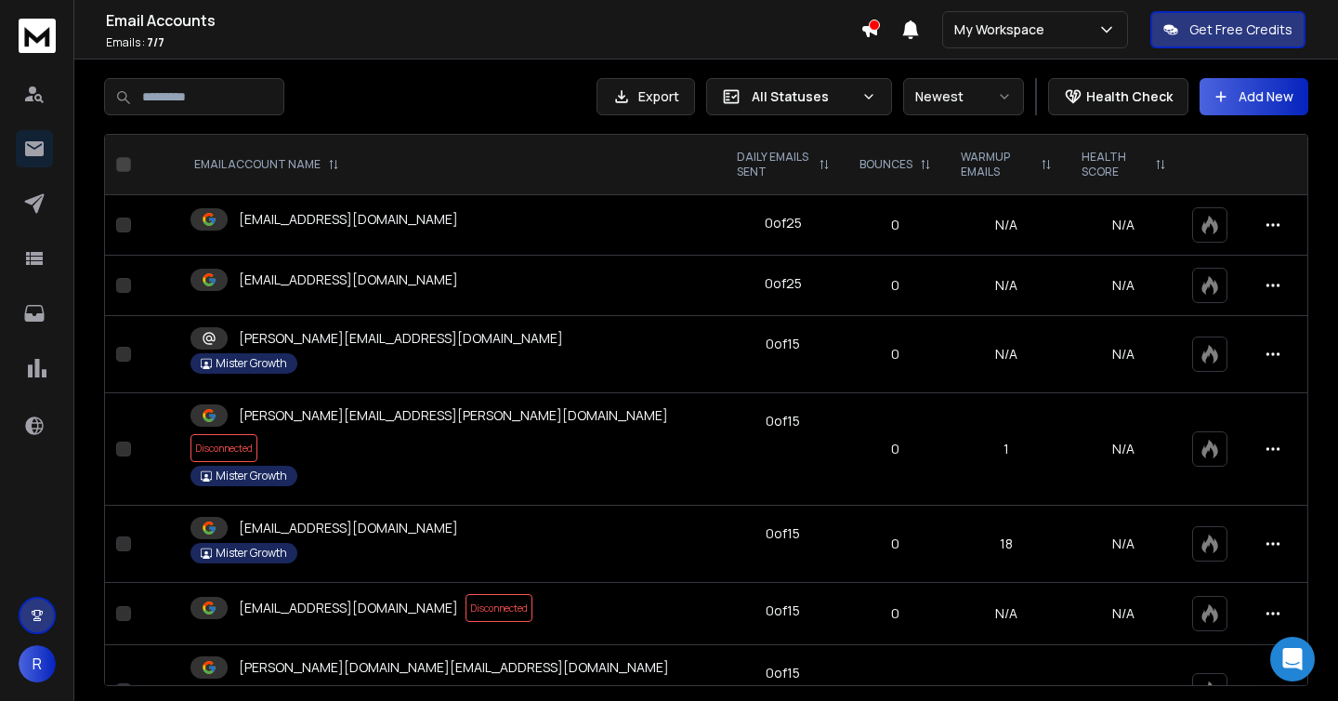
click at [765, 219] on div "0 of 25" at bounding box center [783, 223] width 37 height 19
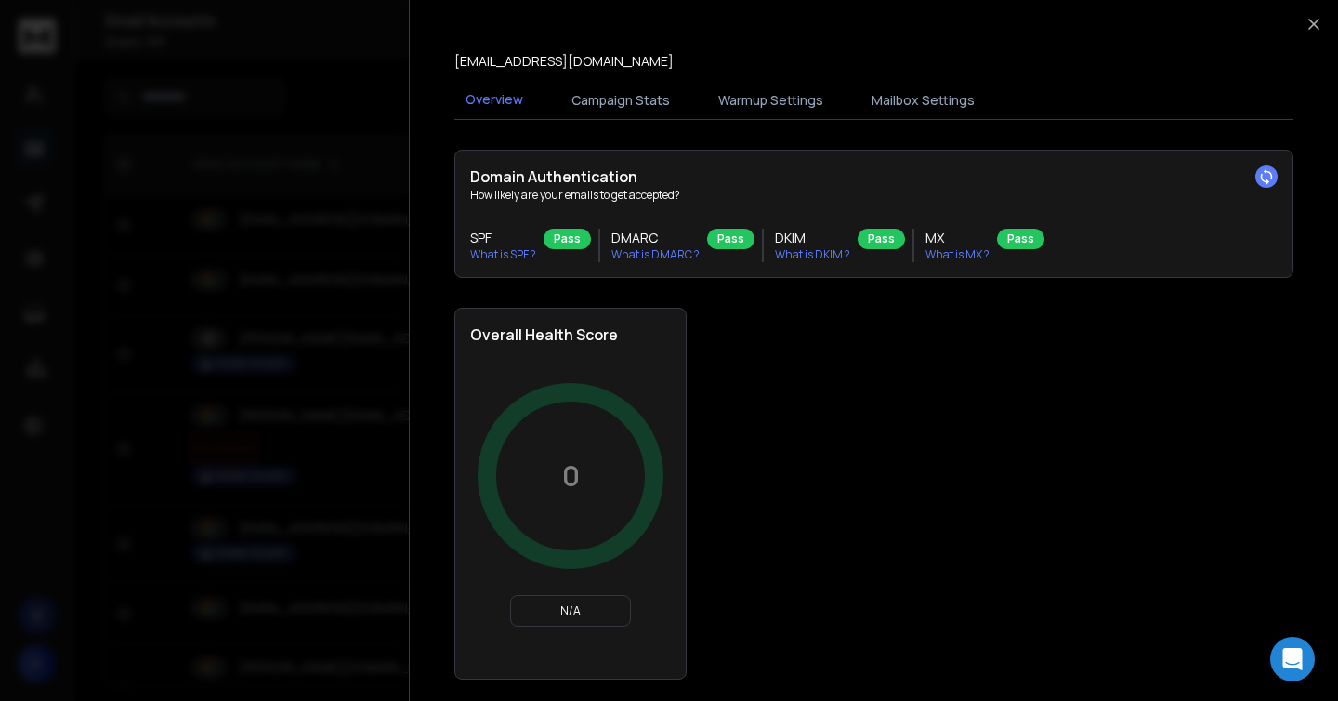
click at [886, 98] on button "Mailbox Settings" at bounding box center [922, 100] width 125 height 41
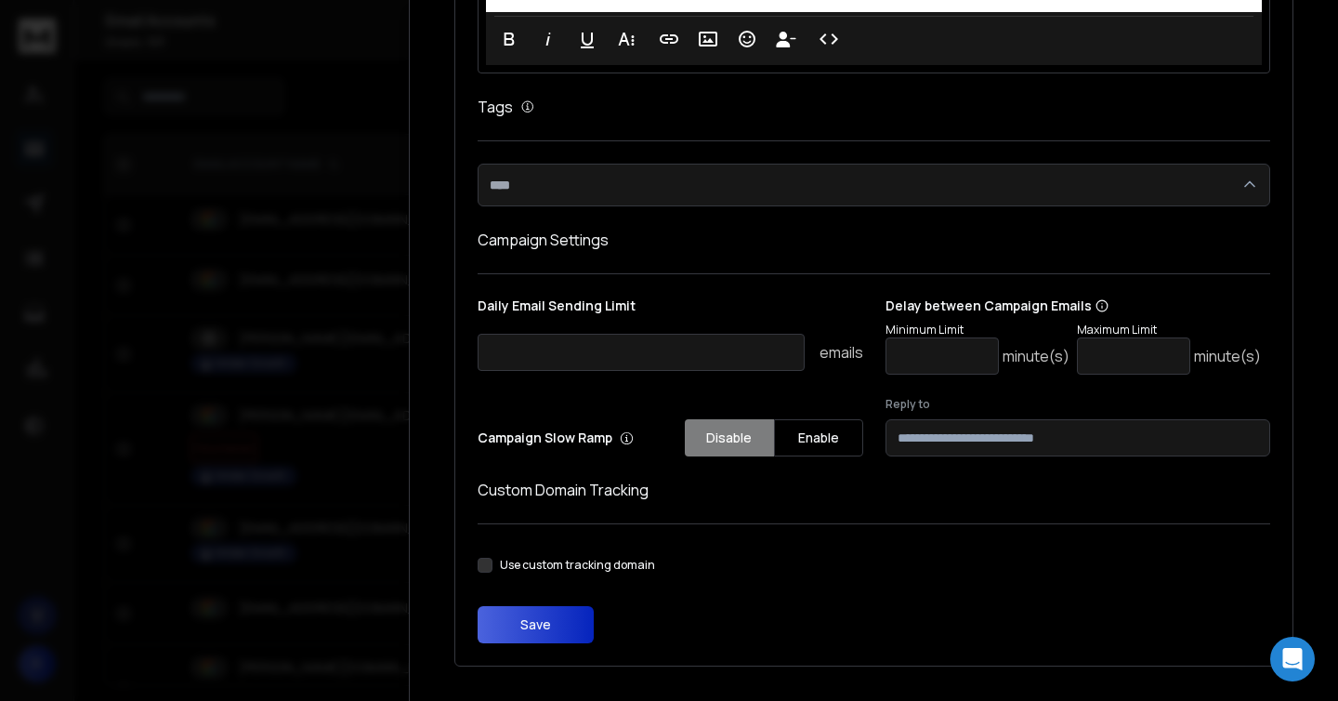
scroll to position [413, 0]
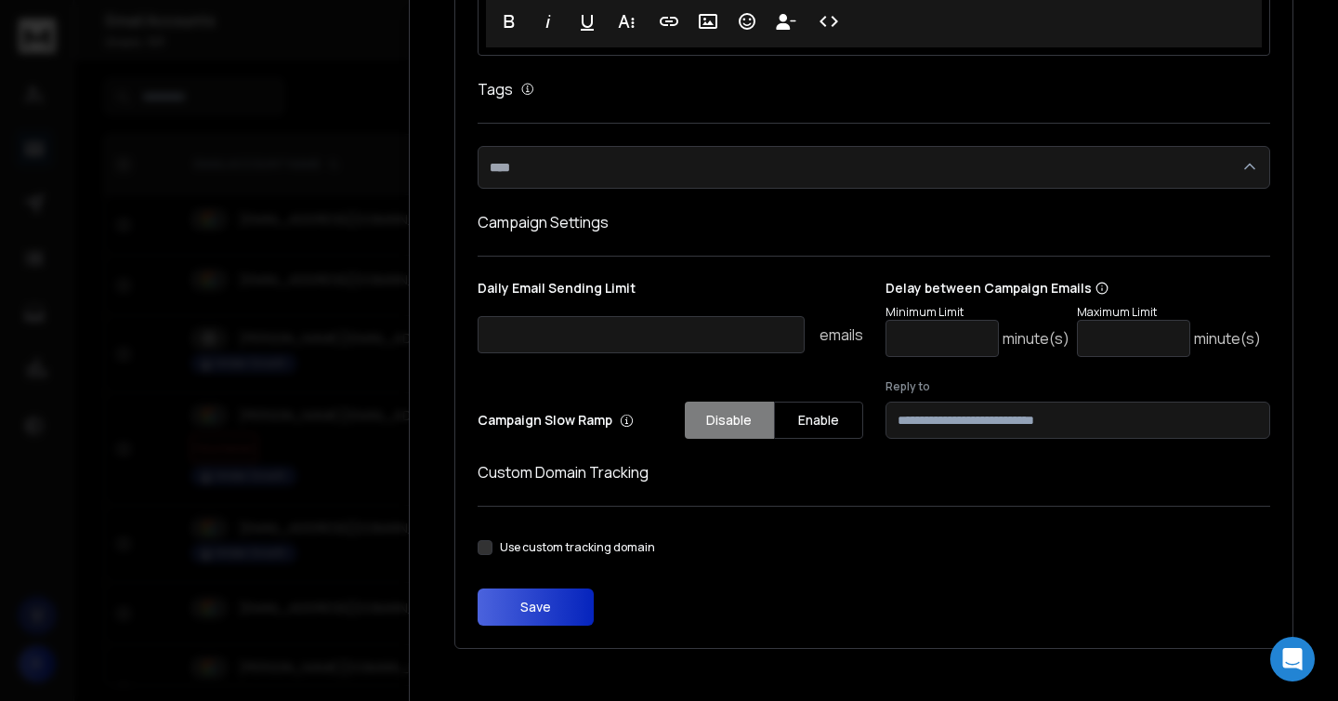
click at [591, 334] on input "**" at bounding box center [641, 334] width 327 height 37
type input "**"
click at [500, 608] on button "Save" at bounding box center [536, 606] width 116 height 37
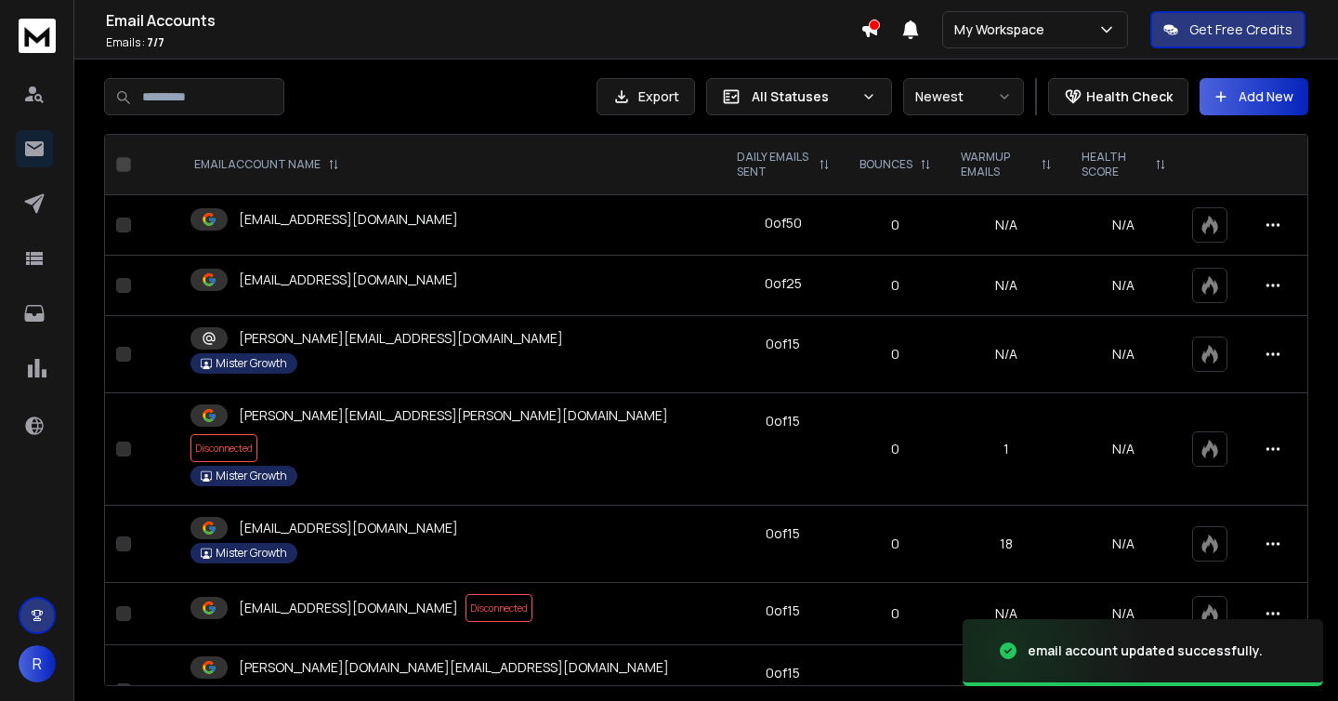
click at [765, 282] on div "0 of 25" at bounding box center [783, 283] width 37 height 19
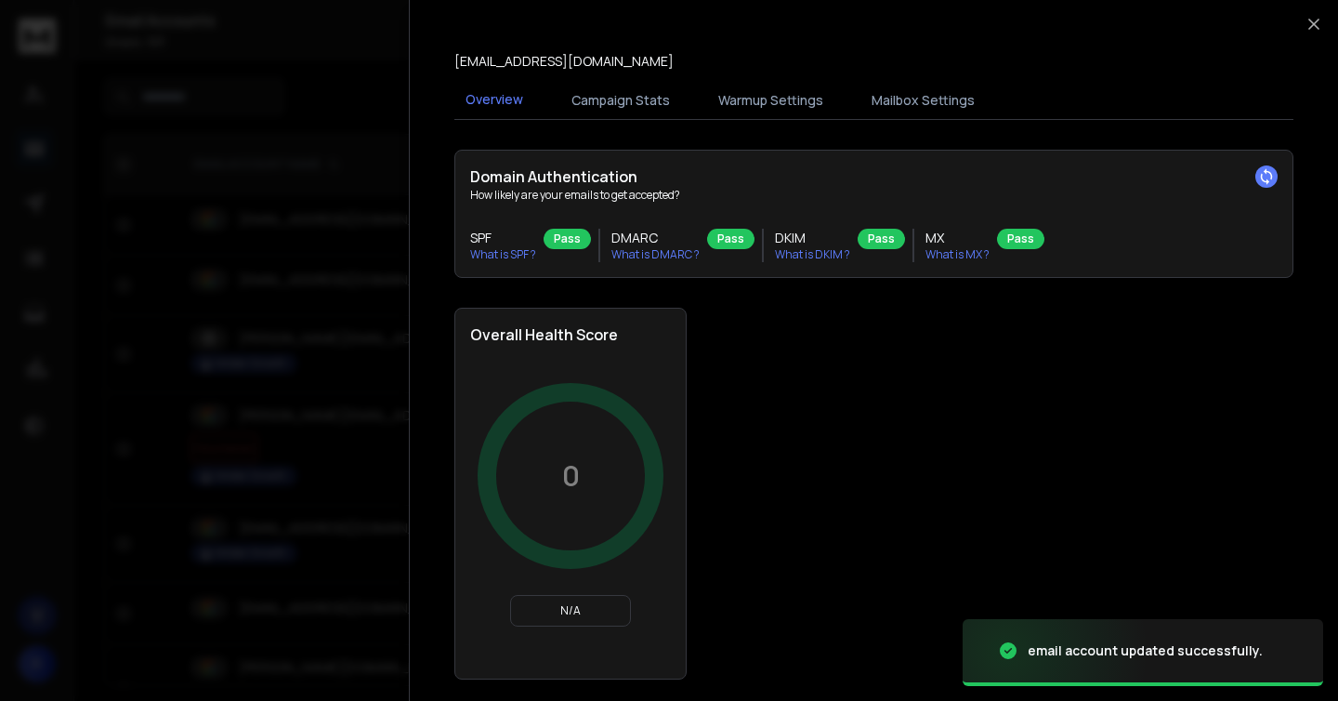
click at [907, 94] on button "Mailbox Settings" at bounding box center [922, 100] width 125 height 41
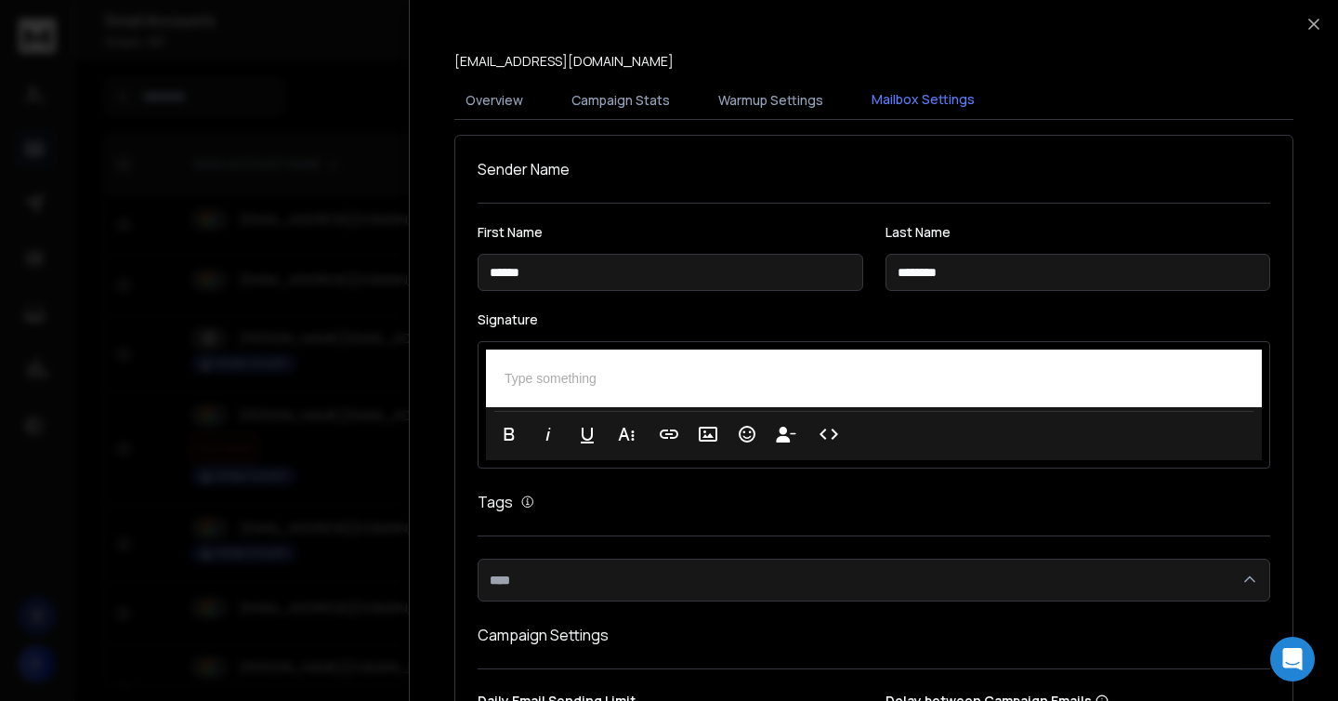
scroll to position [413, 0]
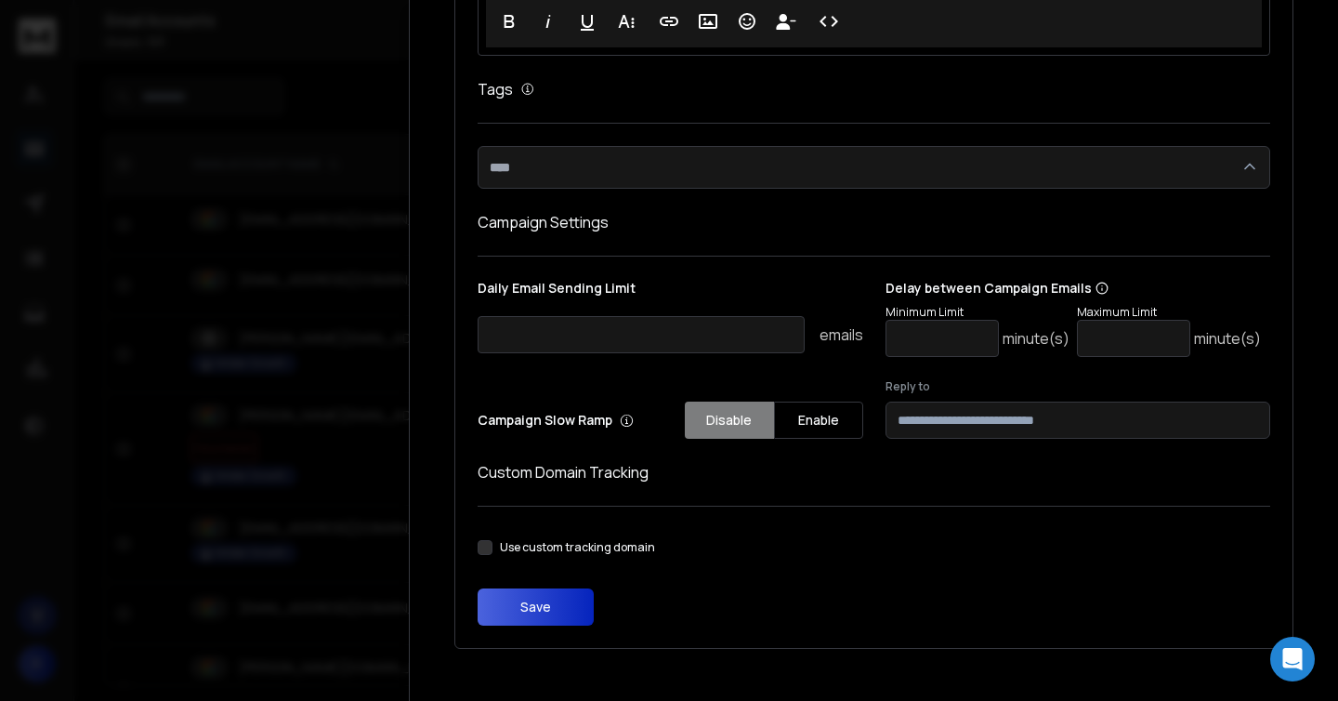
click at [567, 332] on input "**" at bounding box center [641, 334] width 327 height 37
type input "**"
click at [517, 602] on button "Save" at bounding box center [536, 606] width 116 height 37
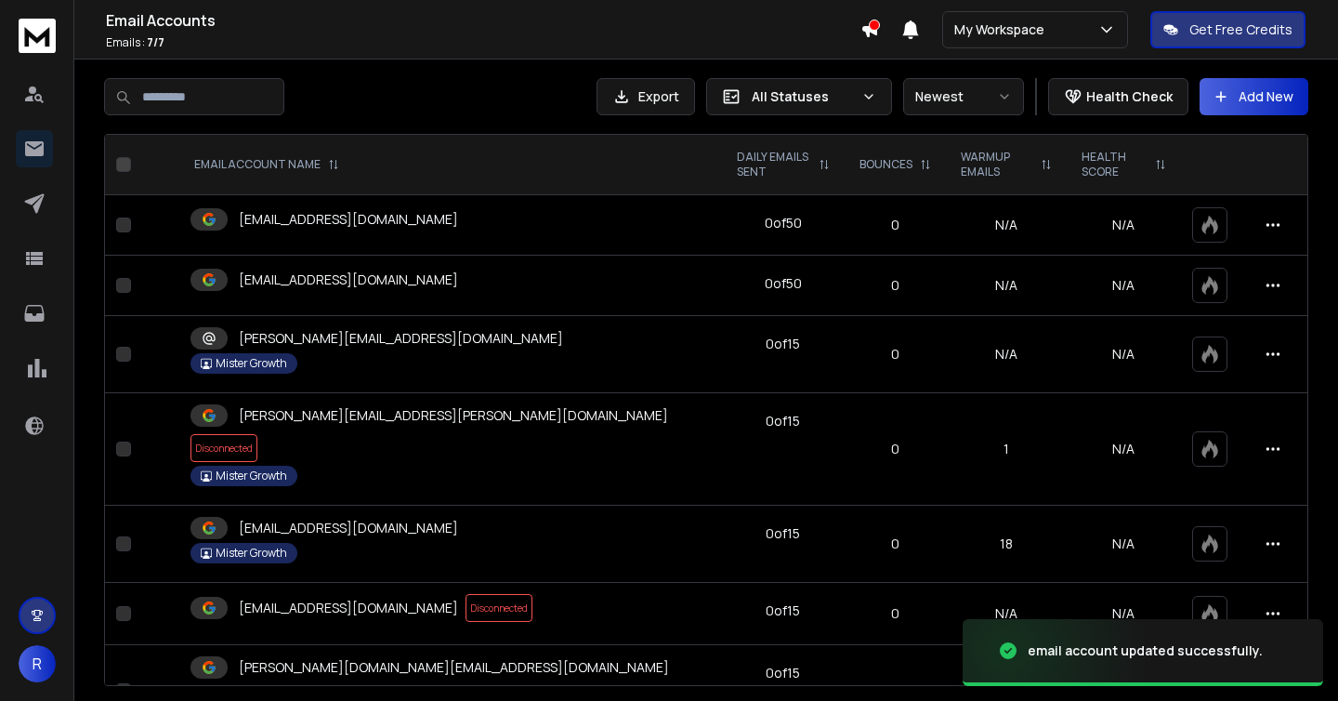
scroll to position [7, 0]
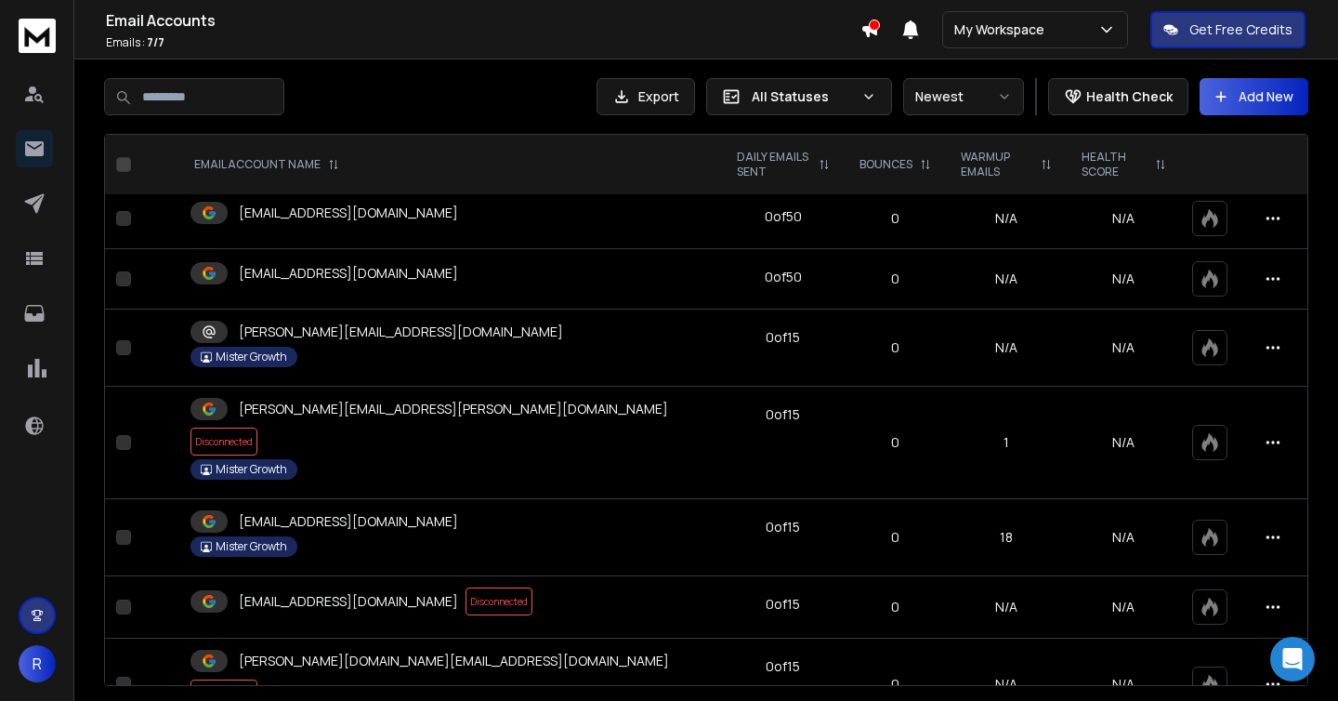
click at [1271, 89] on button "Add New" at bounding box center [1254, 96] width 109 height 37
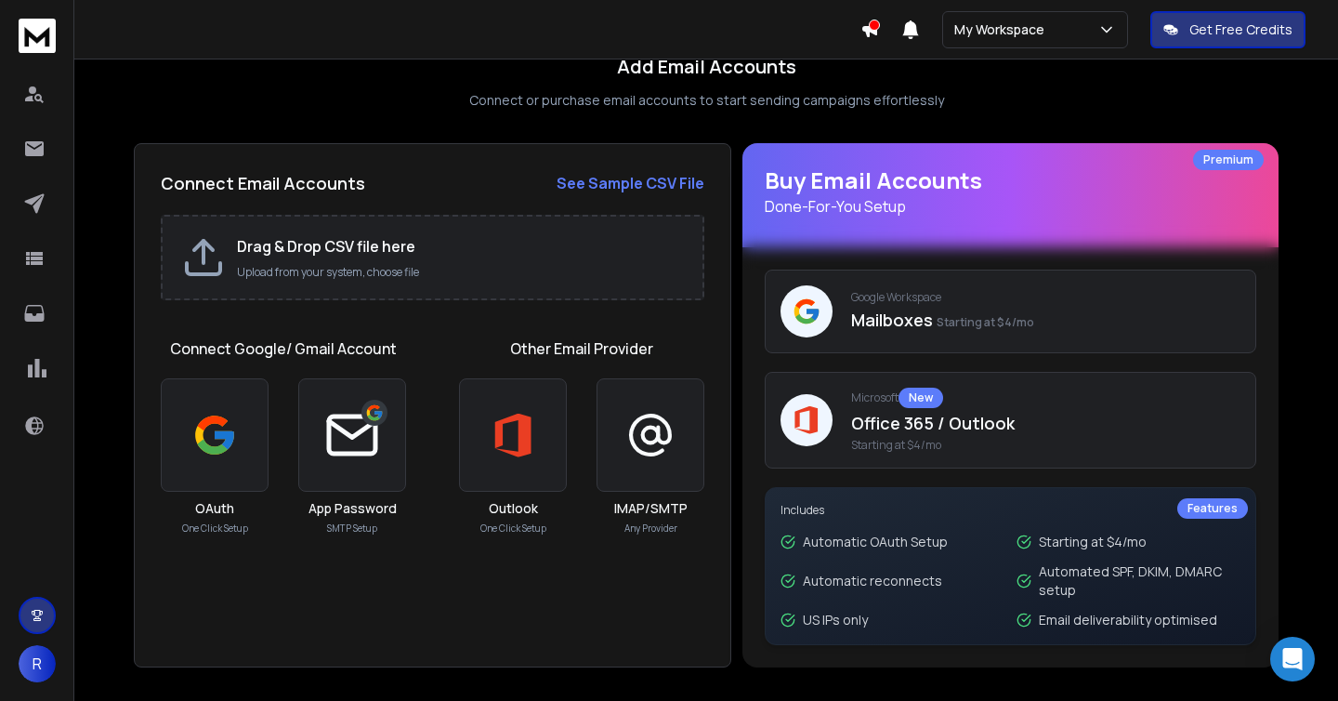
scroll to position [43, 0]
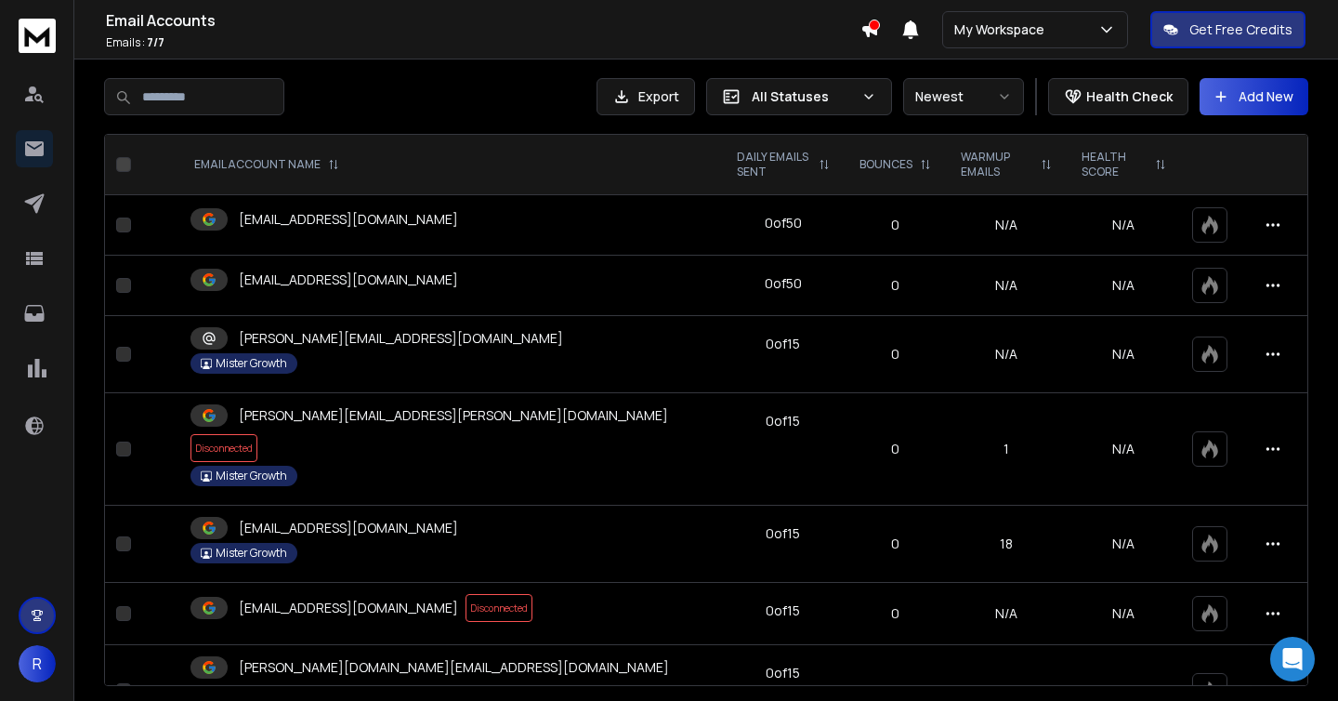
scroll to position [7, 0]
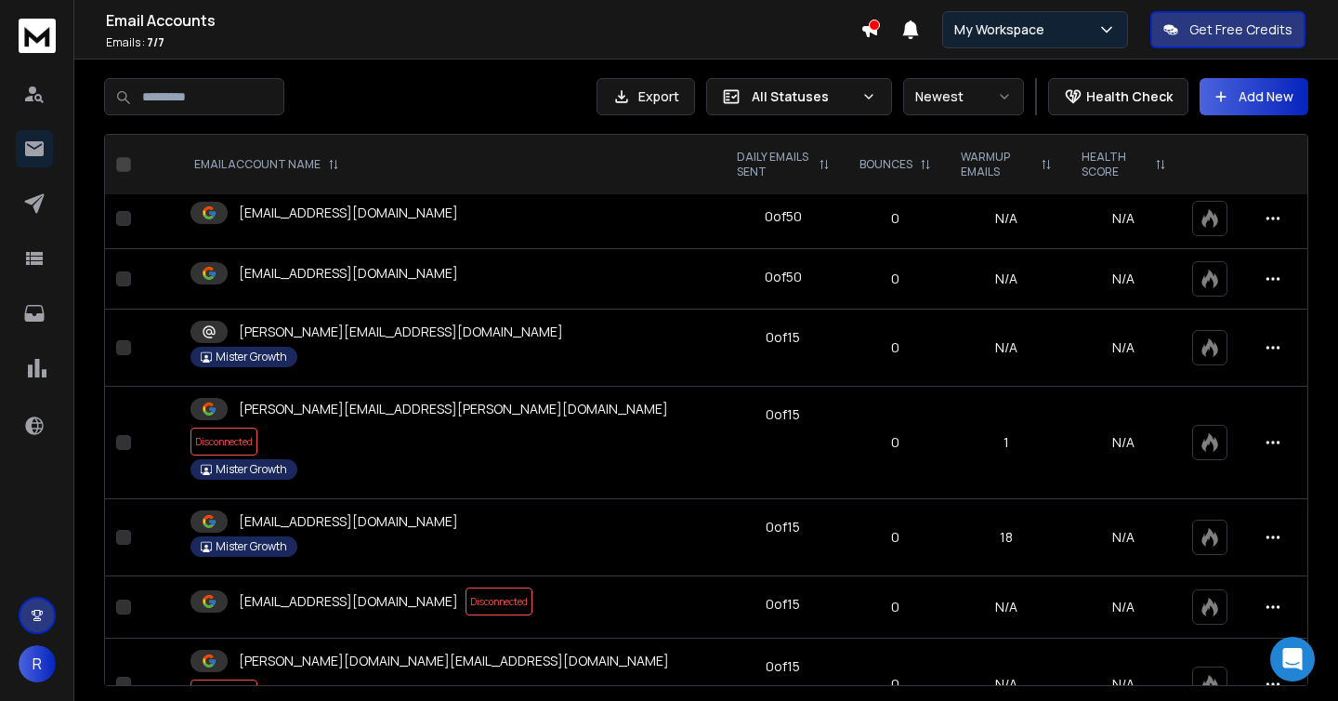
click at [1110, 40] on button "My Workspace" at bounding box center [1035, 29] width 186 height 37
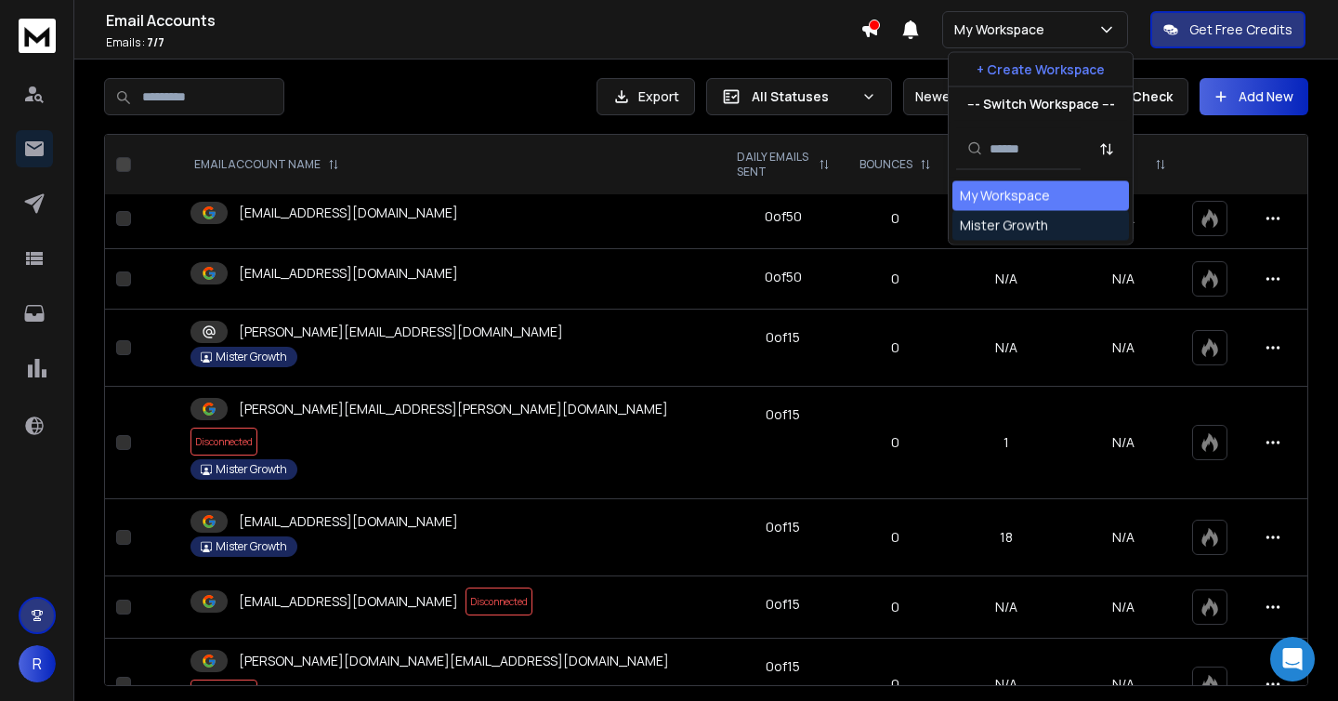
click at [1017, 228] on div "Mister Growth" at bounding box center [1004, 226] width 88 height 19
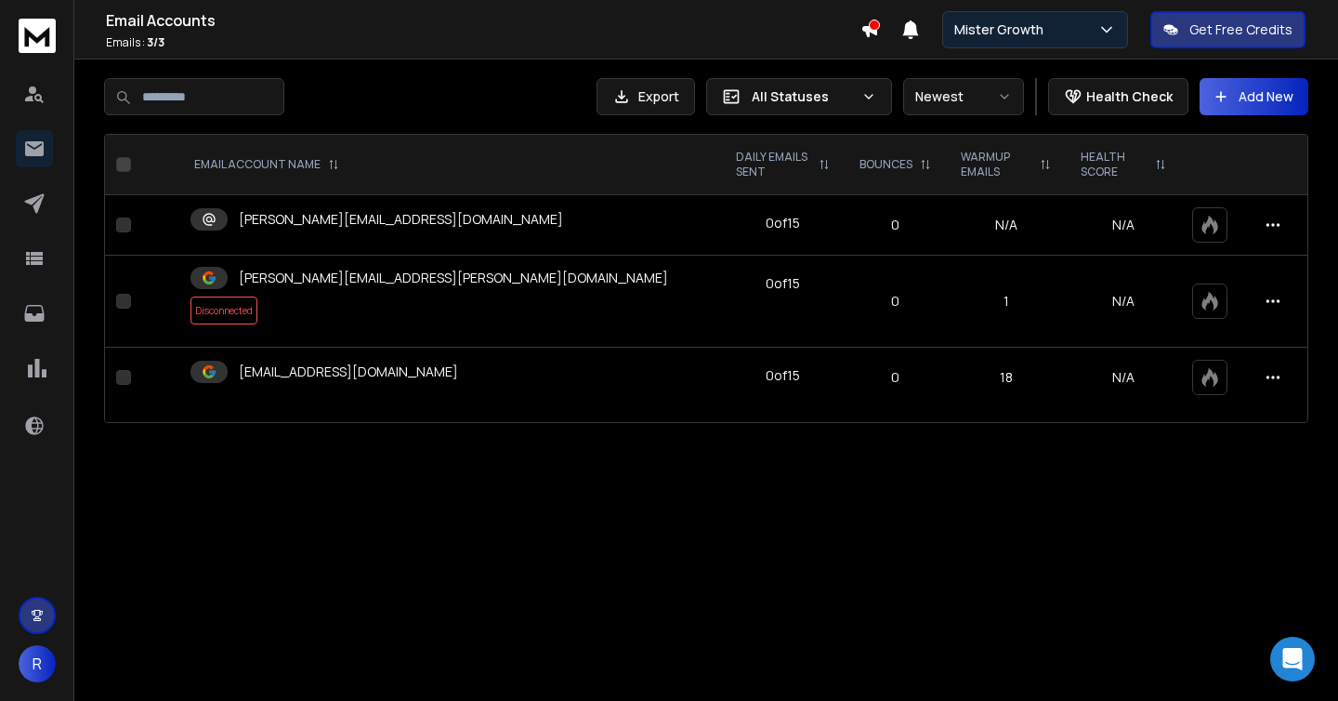
click at [1051, 38] on p "Mister Growth" at bounding box center [1002, 29] width 97 height 19
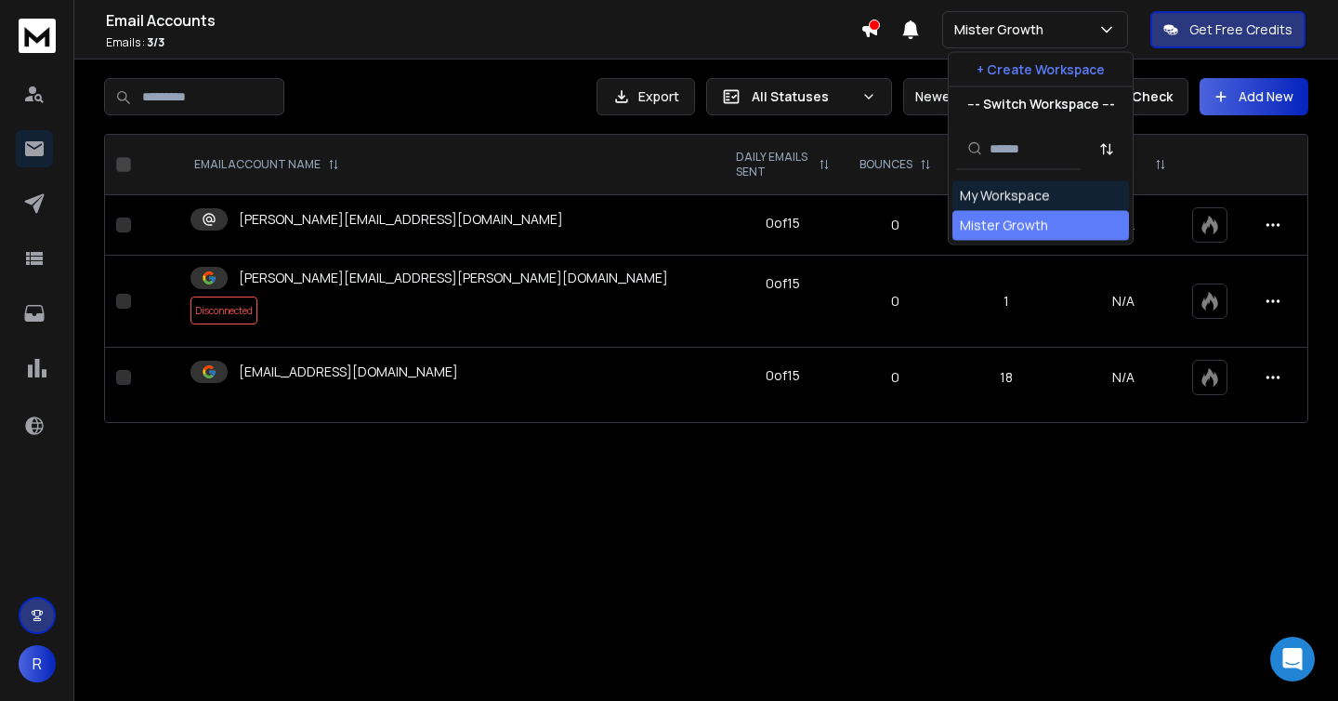
click at [1011, 196] on div "My Workspace" at bounding box center [1005, 196] width 90 height 19
